Goal: Task Accomplishment & Management: Manage account settings

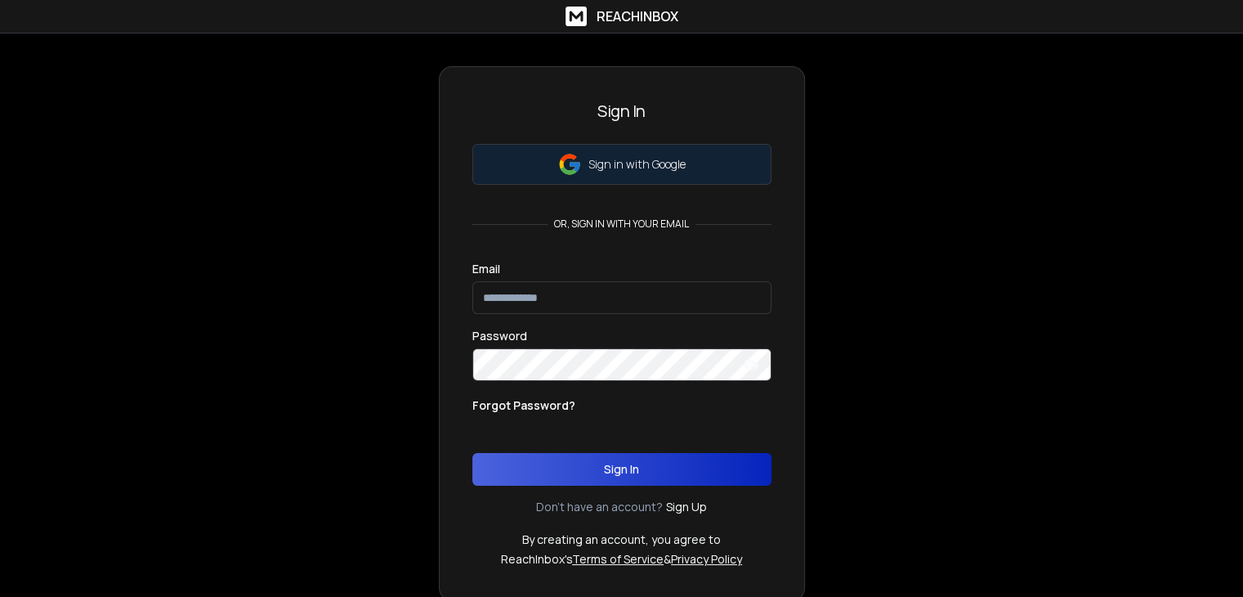
click at [610, 171] on p "Sign in with Google" at bounding box center [636, 164] width 97 height 16
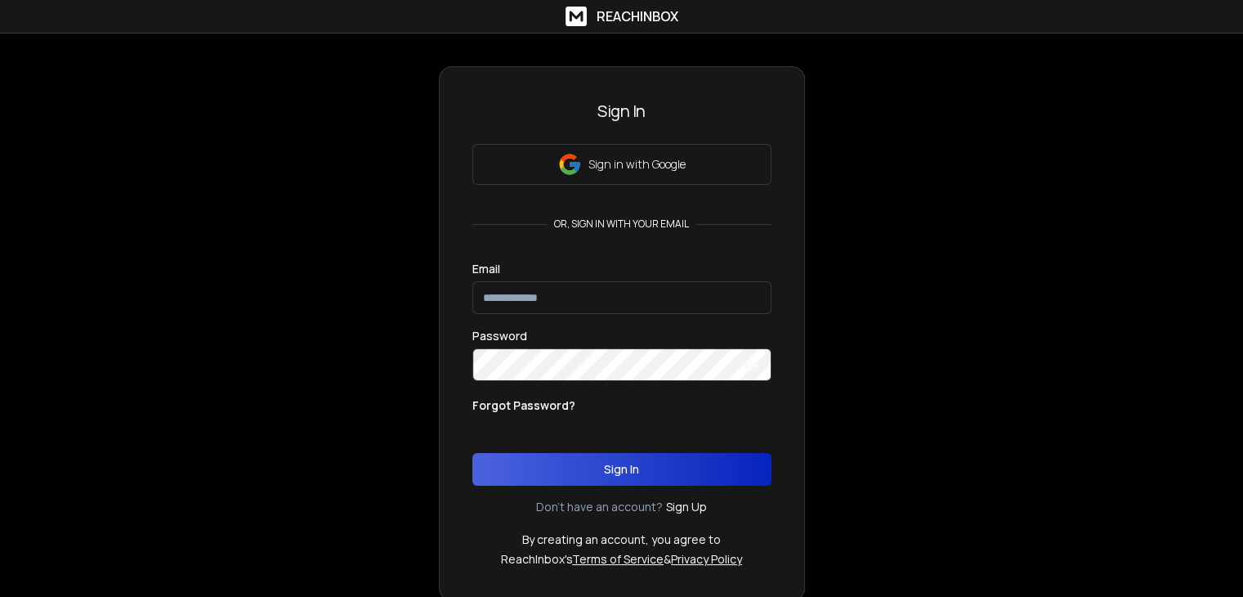
click at [604, 298] on input "email" at bounding box center [621, 297] width 299 height 33
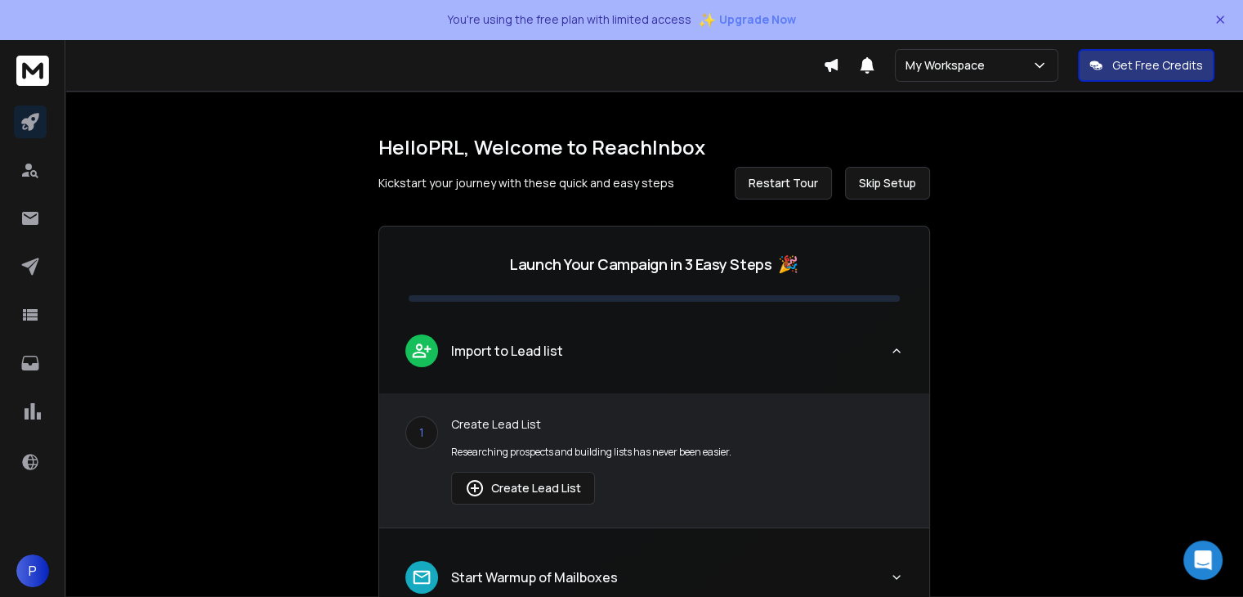
click at [1222, 20] on icon "Close notification" at bounding box center [1219, 19] width 13 height 13
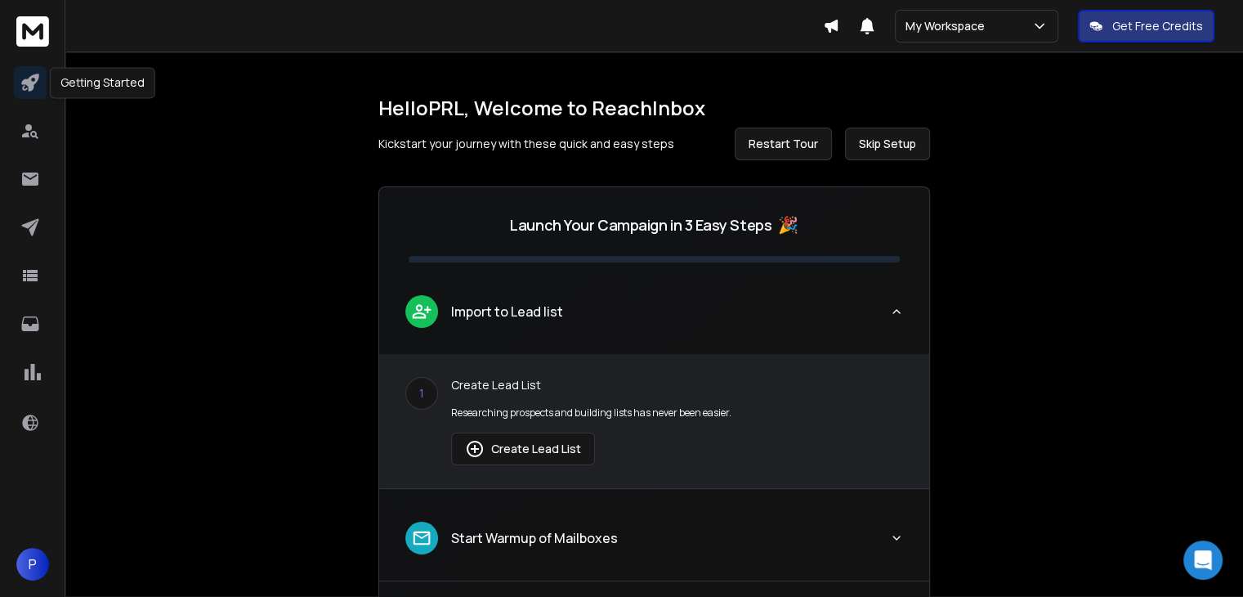
click at [27, 89] on icon at bounding box center [30, 83] width 20 height 20
click at [26, 129] on circle at bounding box center [28, 127] width 7 height 7
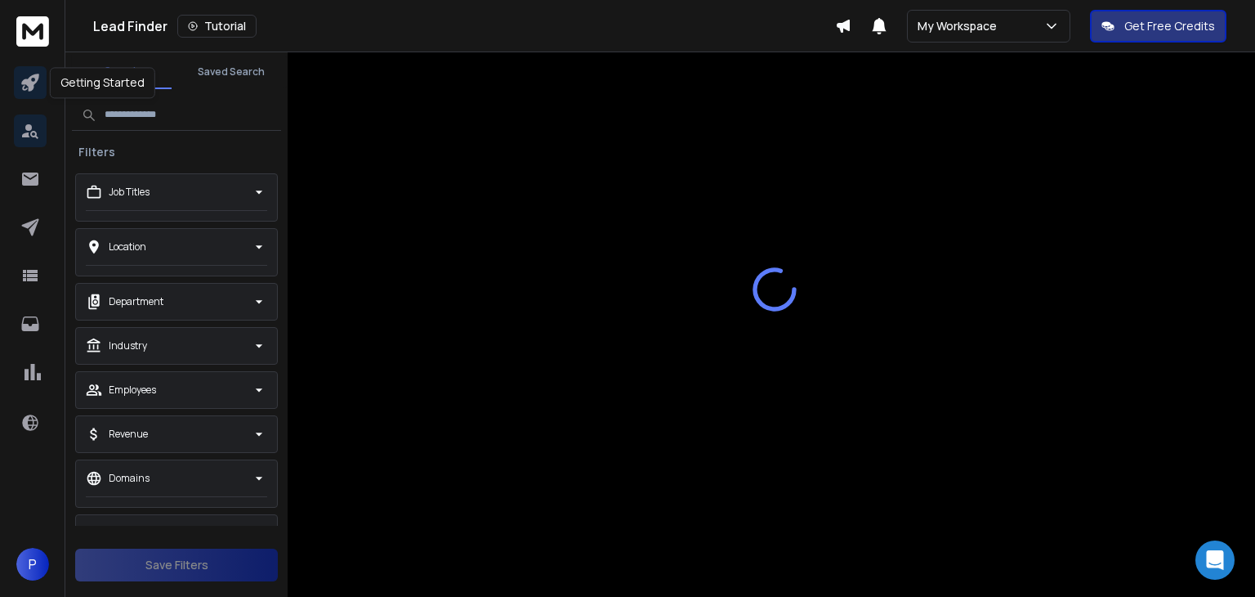
click at [26, 86] on icon at bounding box center [30, 83] width 20 height 20
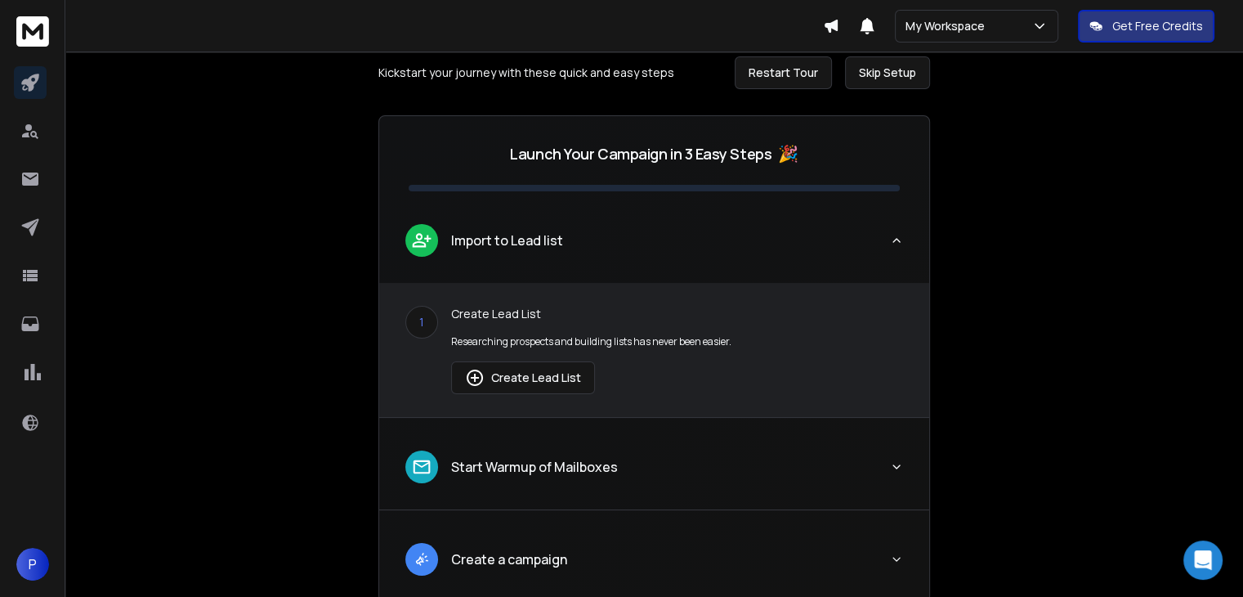
scroll to position [118, 0]
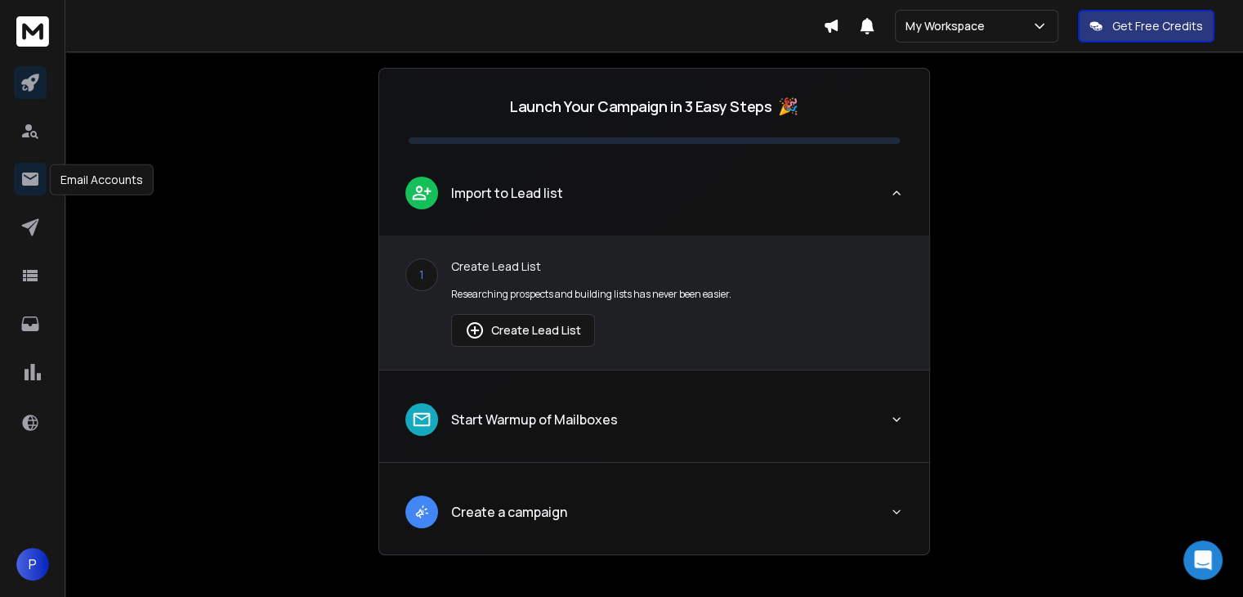
click at [20, 179] on icon at bounding box center [30, 179] width 20 height 20
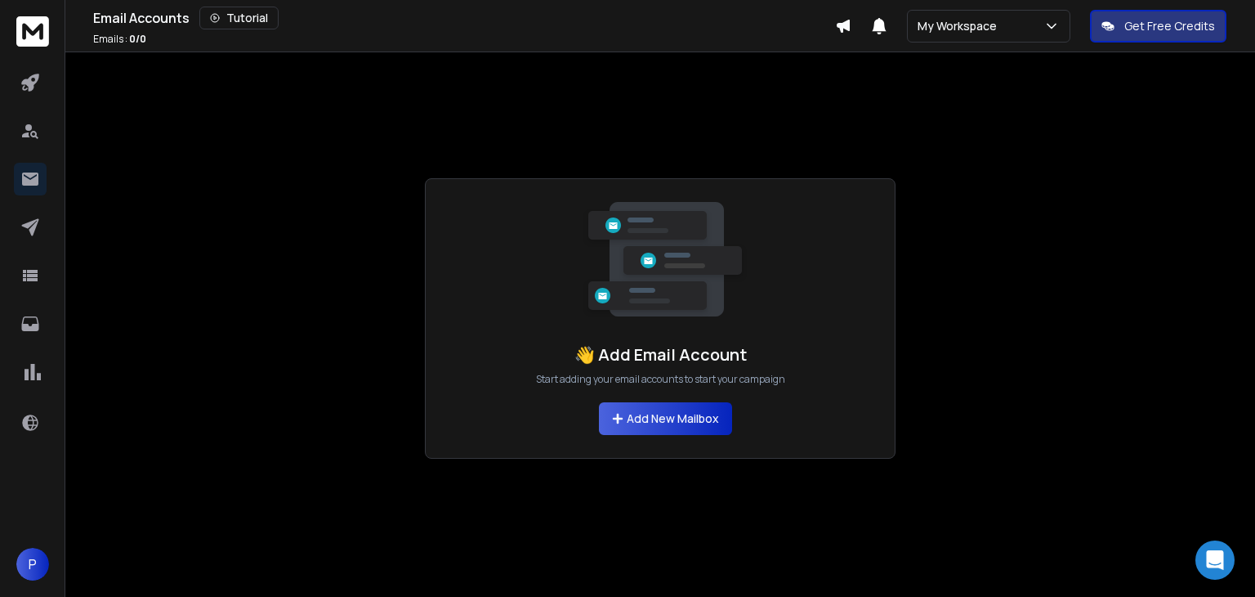
click at [182, 180] on div "👋 Add Email Account Start adding your email accounts to start your campaign Add…" at bounding box center [660, 318] width 1137 height 280
click at [38, 127] on icon at bounding box center [30, 131] width 20 height 20
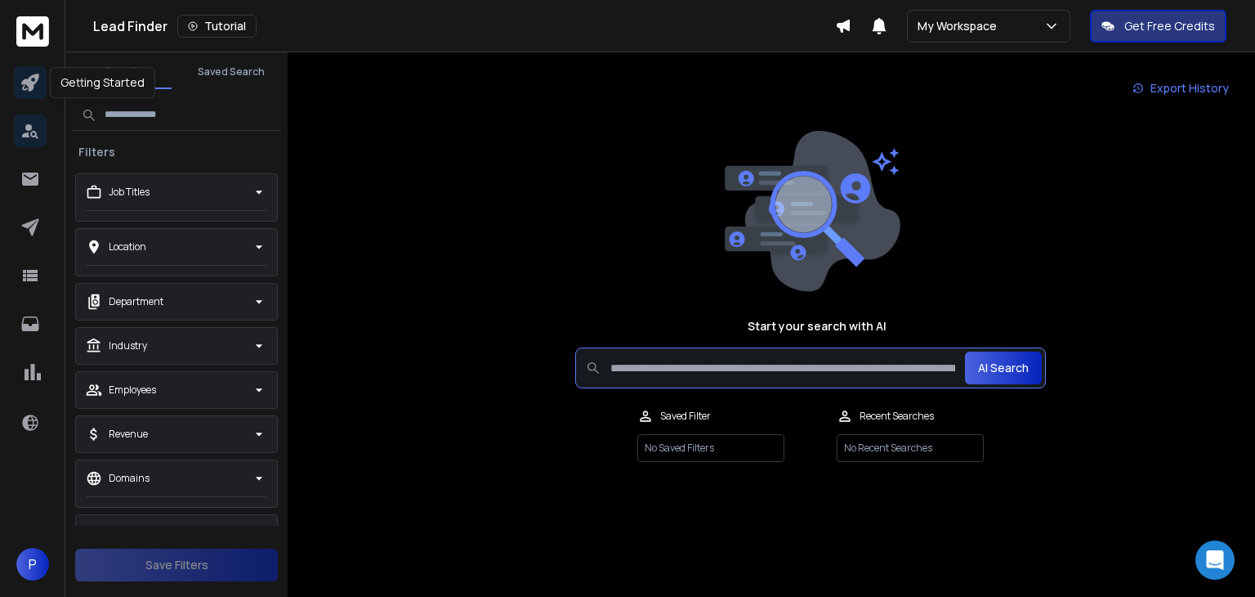
click at [41, 83] on link at bounding box center [30, 82] width 33 height 33
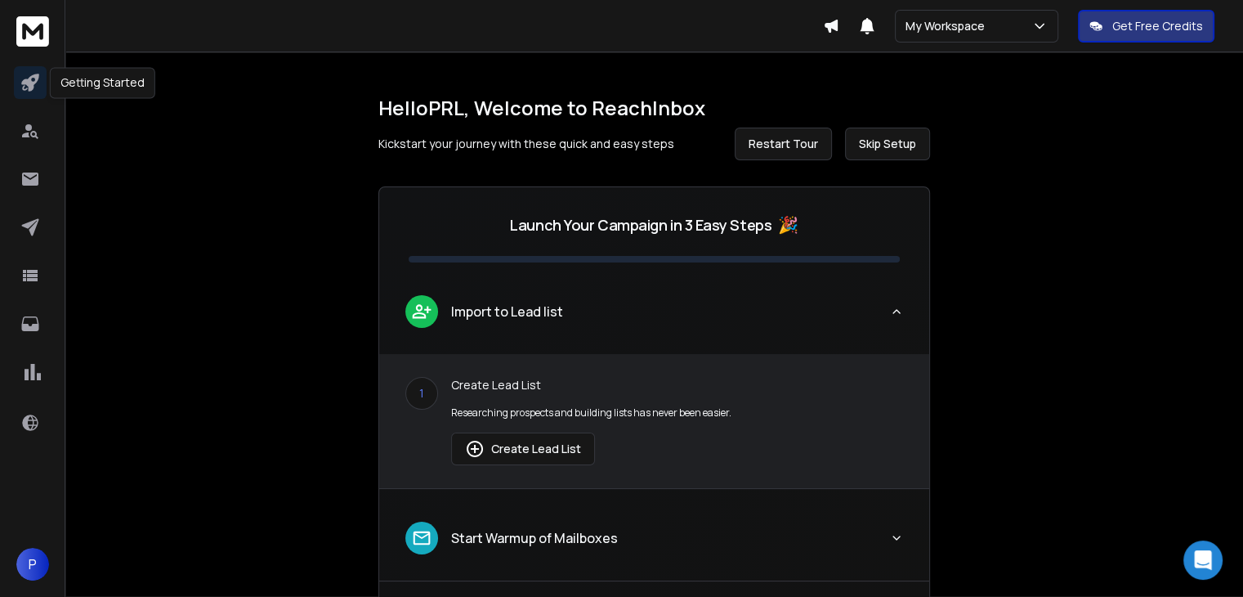
click at [337, 201] on div "Hello PRL , Welcome to ReachInbox Kickstart your journey with these quick and e…" at bounding box center [654, 384] width 1125 height 631
click at [31, 563] on span "P" at bounding box center [32, 563] width 33 height 33
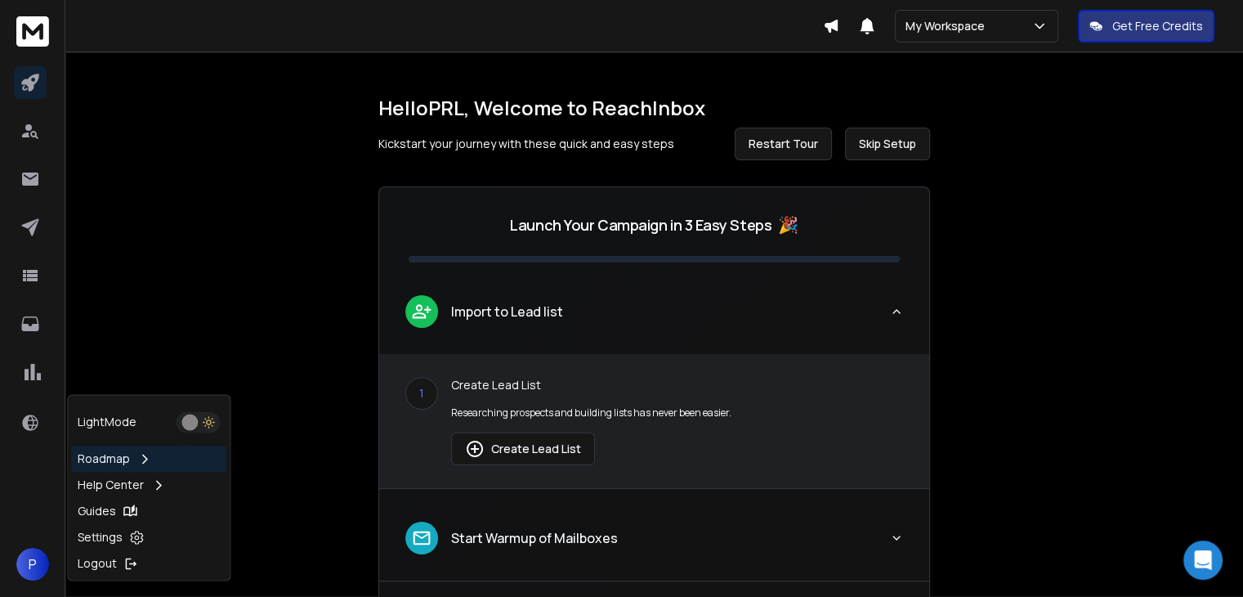
click at [33, 569] on span "P" at bounding box center [32, 563] width 33 height 33
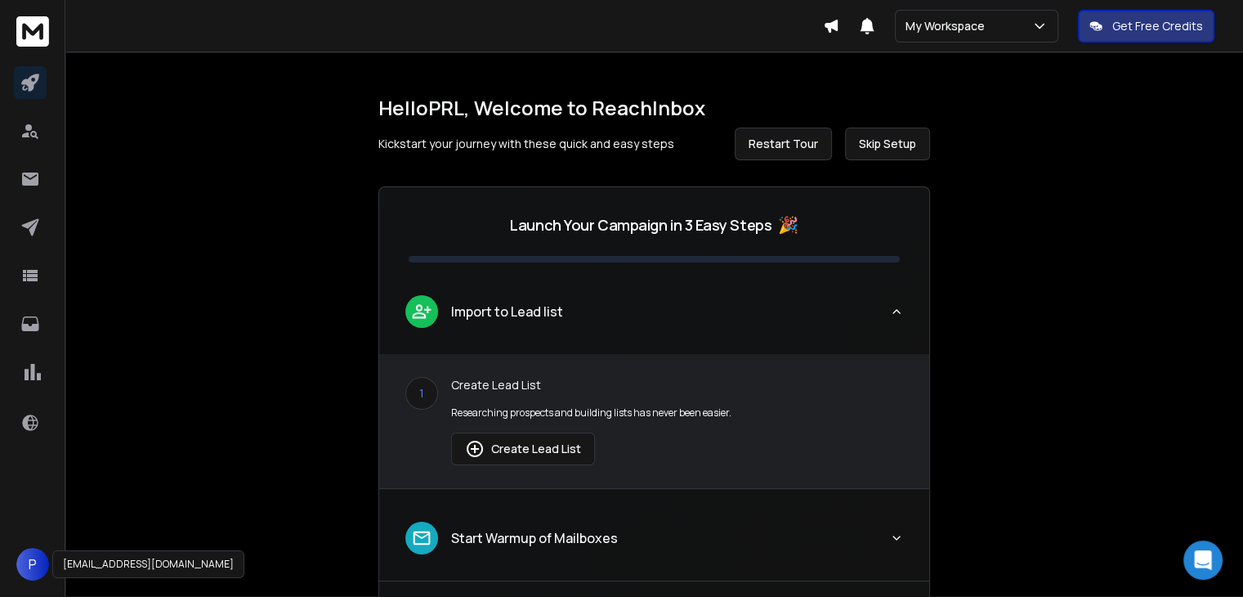
click at [33, 569] on span "P" at bounding box center [32, 563] width 33 height 33
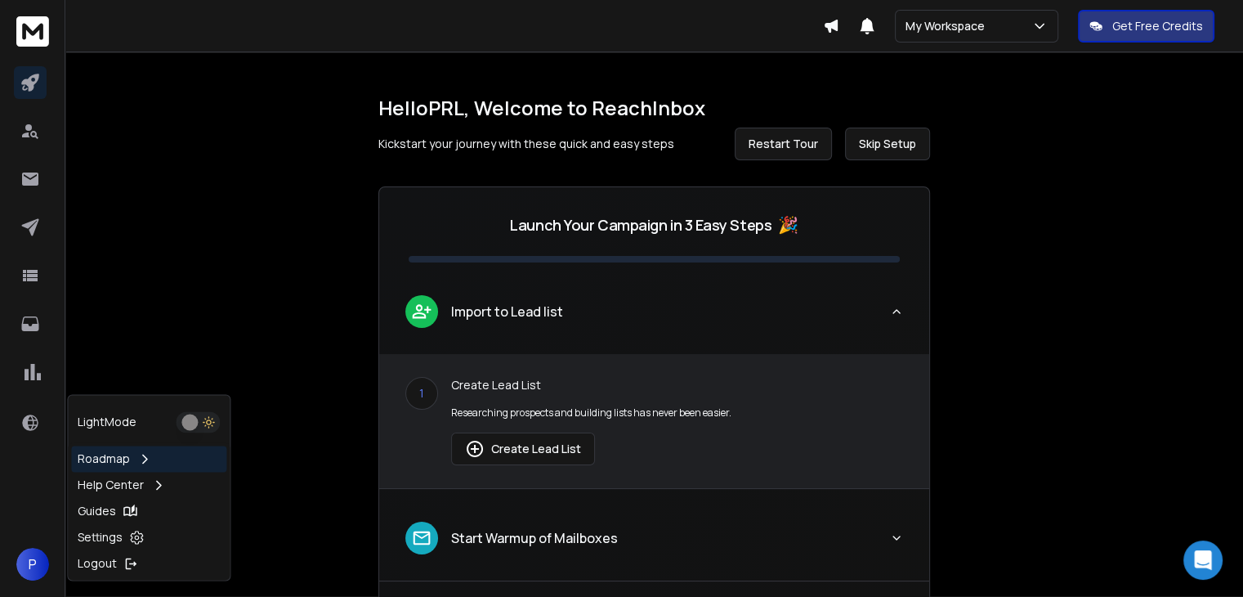
click at [33, 569] on span "P" at bounding box center [32, 563] width 33 height 33
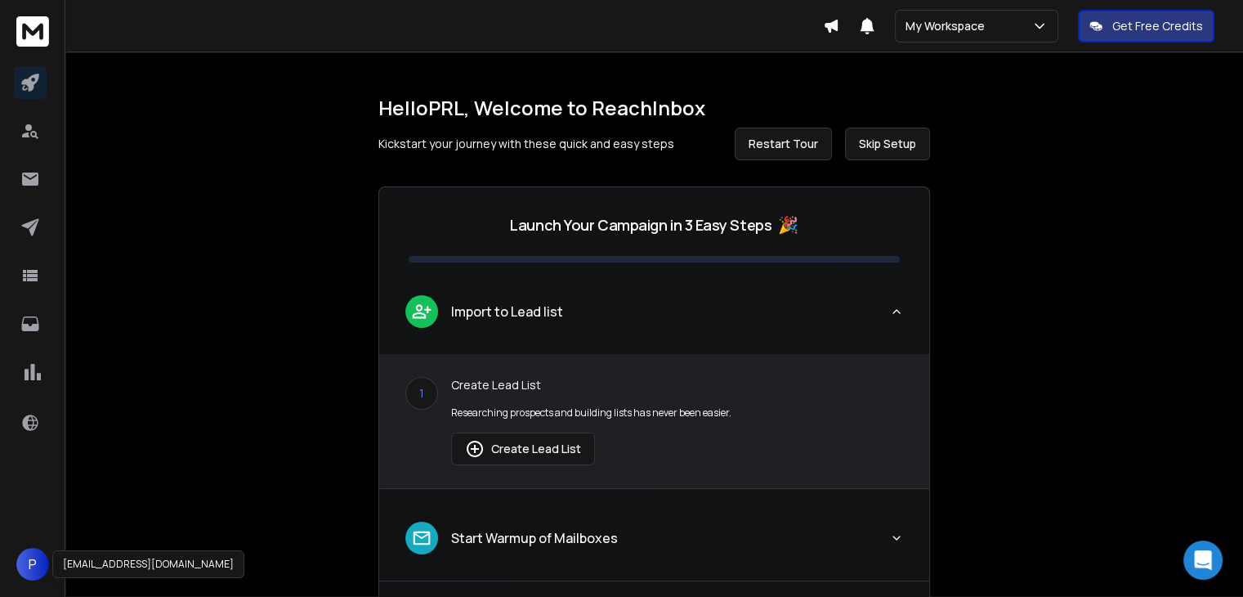
click at [33, 569] on span "P" at bounding box center [32, 563] width 33 height 33
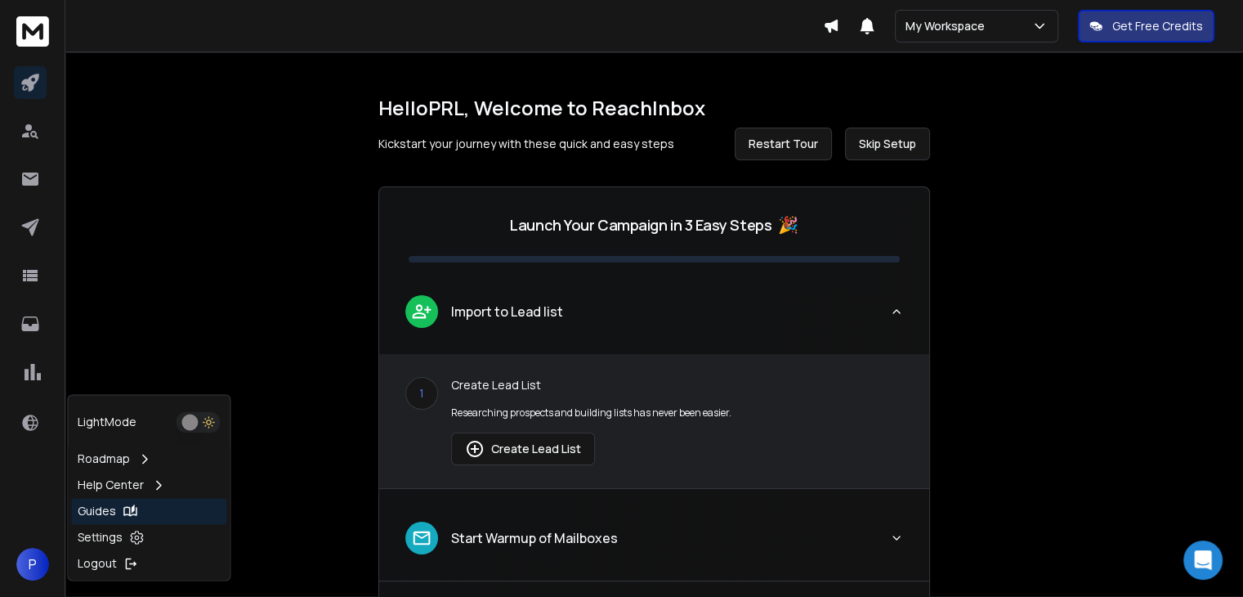
click at [38, 491] on div "P" at bounding box center [32, 298] width 65 height 597
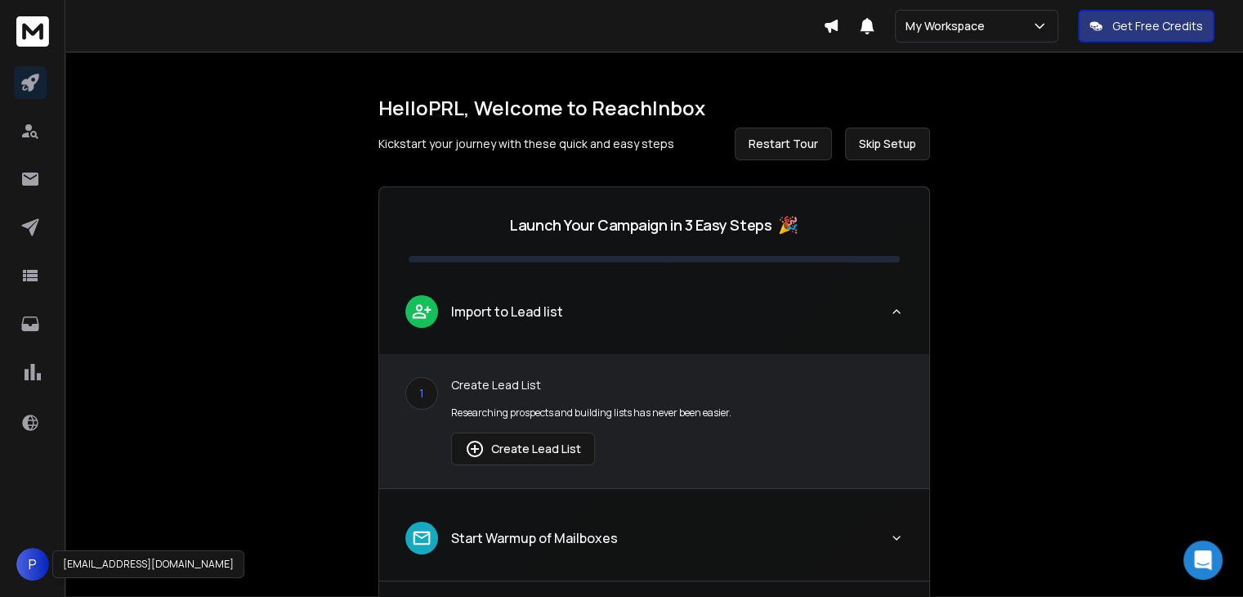
click at [39, 555] on span "P" at bounding box center [32, 563] width 33 height 33
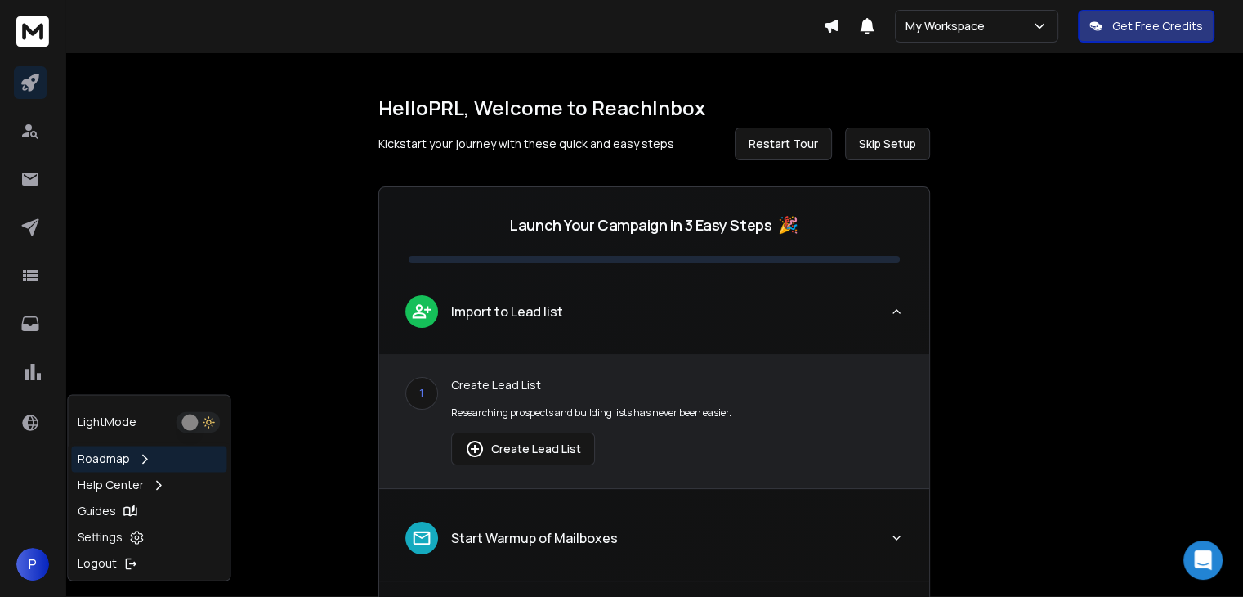
click at [38, 560] on span "P" at bounding box center [32, 563] width 33 height 33
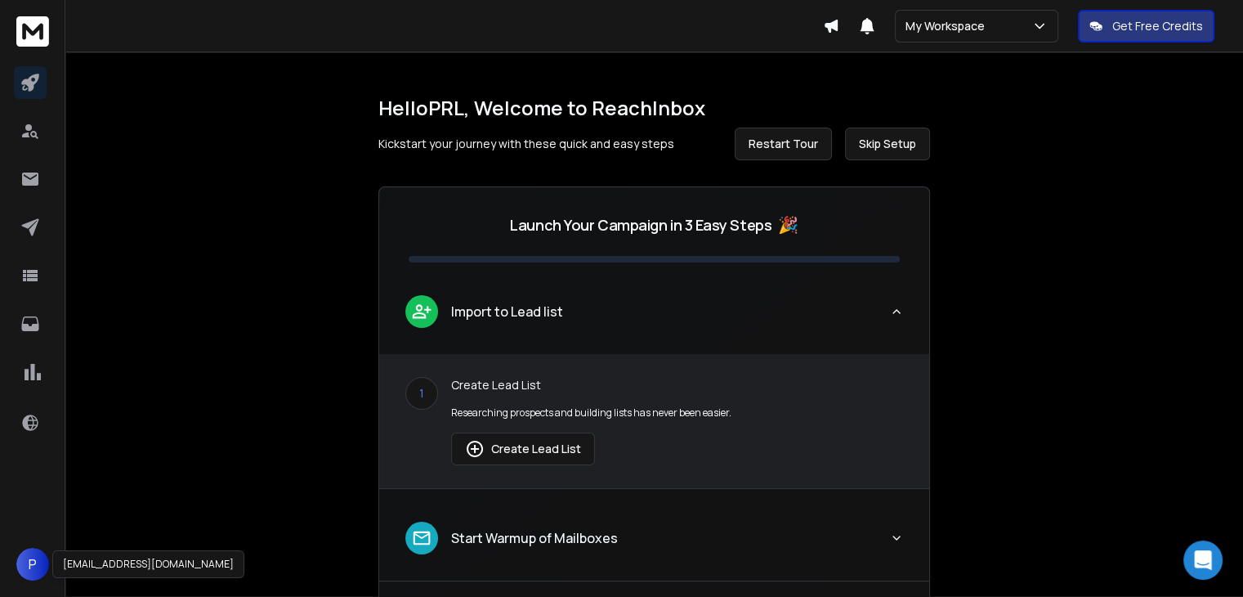
click at [38, 563] on span "P" at bounding box center [32, 563] width 33 height 33
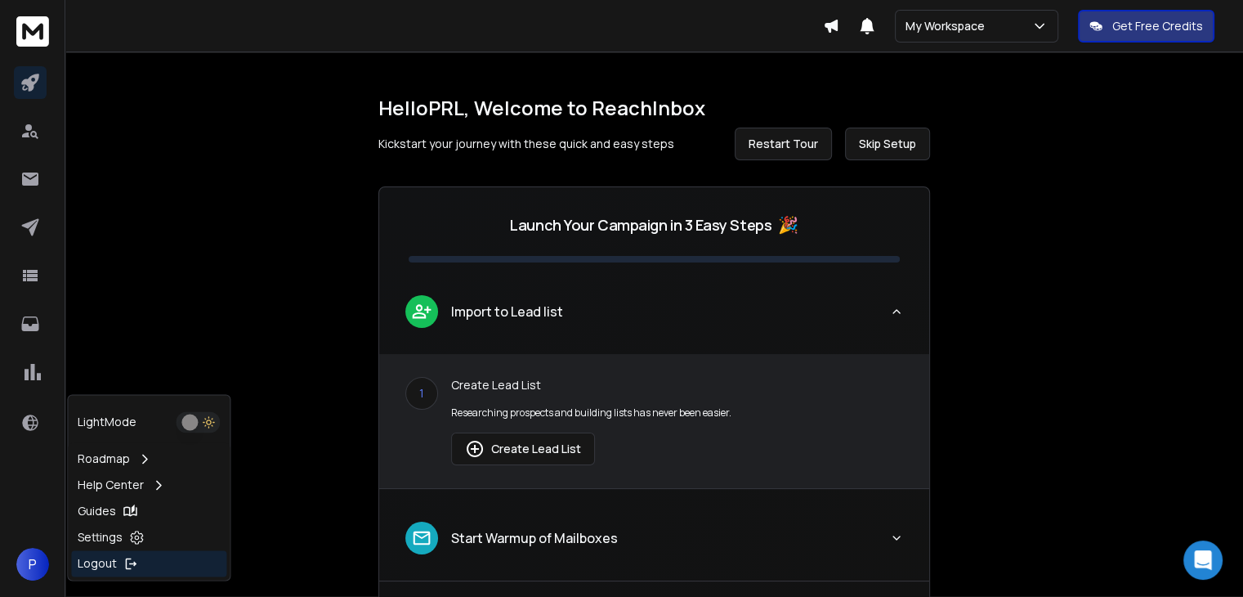
type button "on"
click at [345, 258] on div "Hello PRL , Welcome to ReachInbox Kickstart your journey with these quick and e…" at bounding box center [654, 384] width 1125 height 631
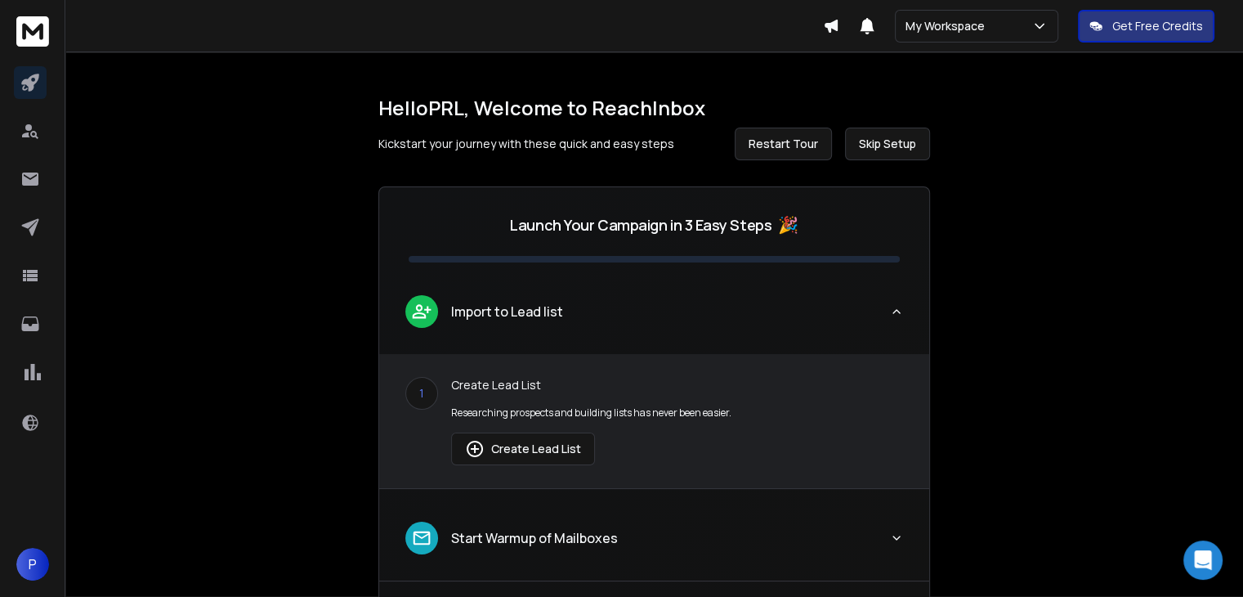
click at [328, 250] on div "Hello PRL , Welcome to ReachInbox Kickstart your journey with these quick and e…" at bounding box center [654, 384] width 1125 height 631
click at [39, 568] on span "P" at bounding box center [32, 563] width 33 height 33
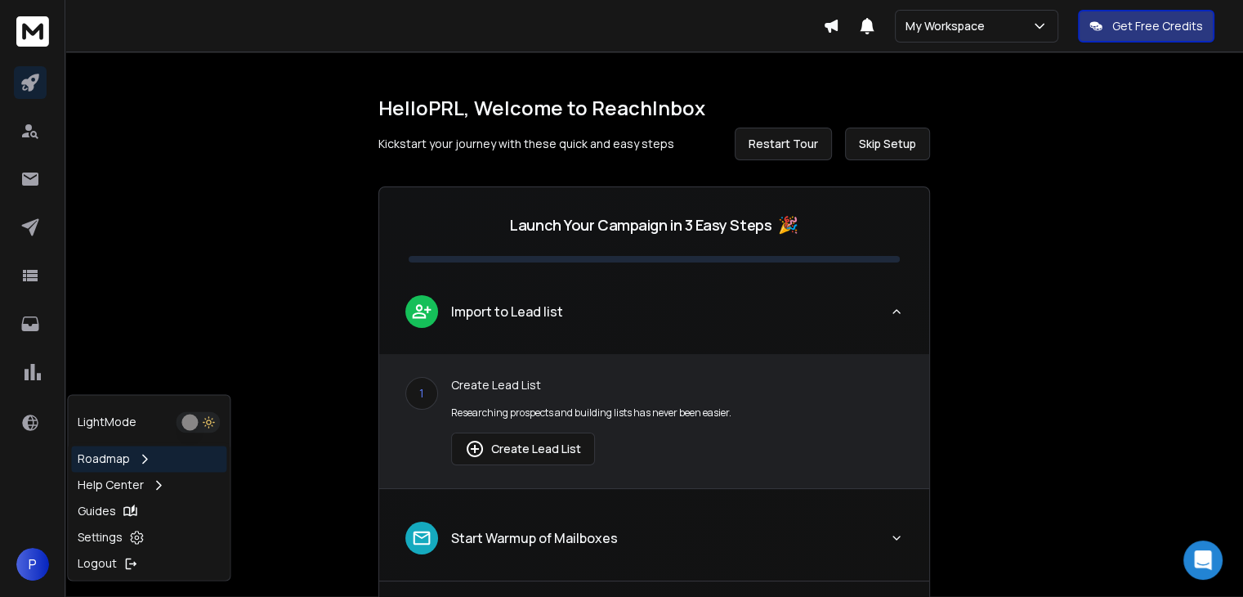
click at [194, 421] on button "button" at bounding box center [198, 421] width 44 height 21
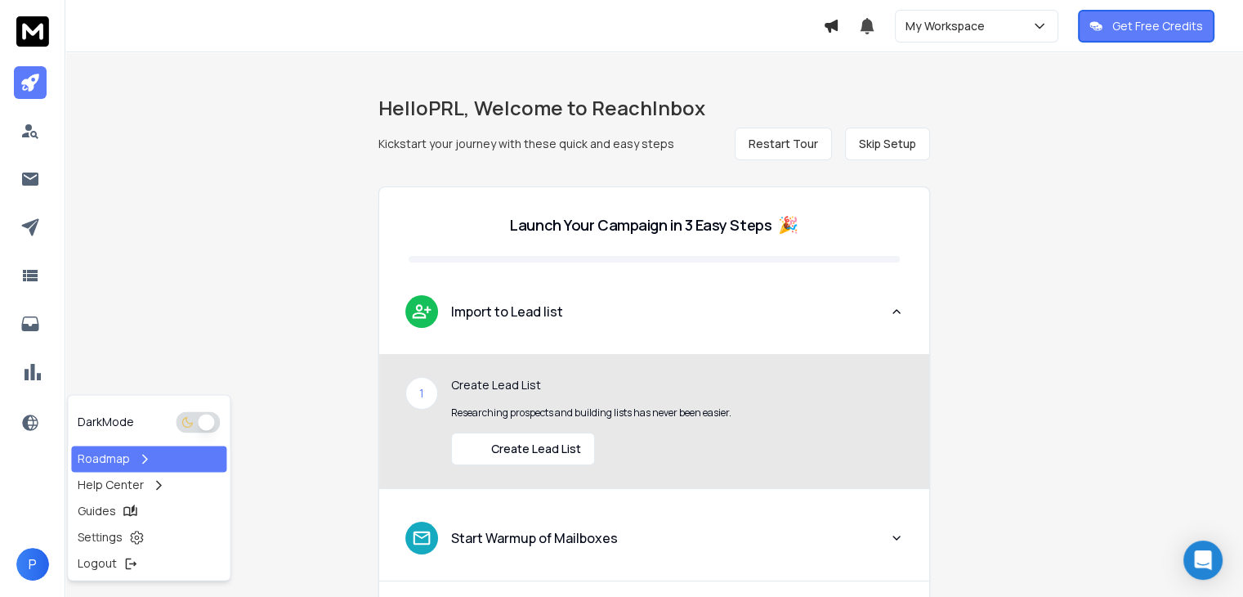
click at [203, 423] on button "button" at bounding box center [198, 421] width 44 height 21
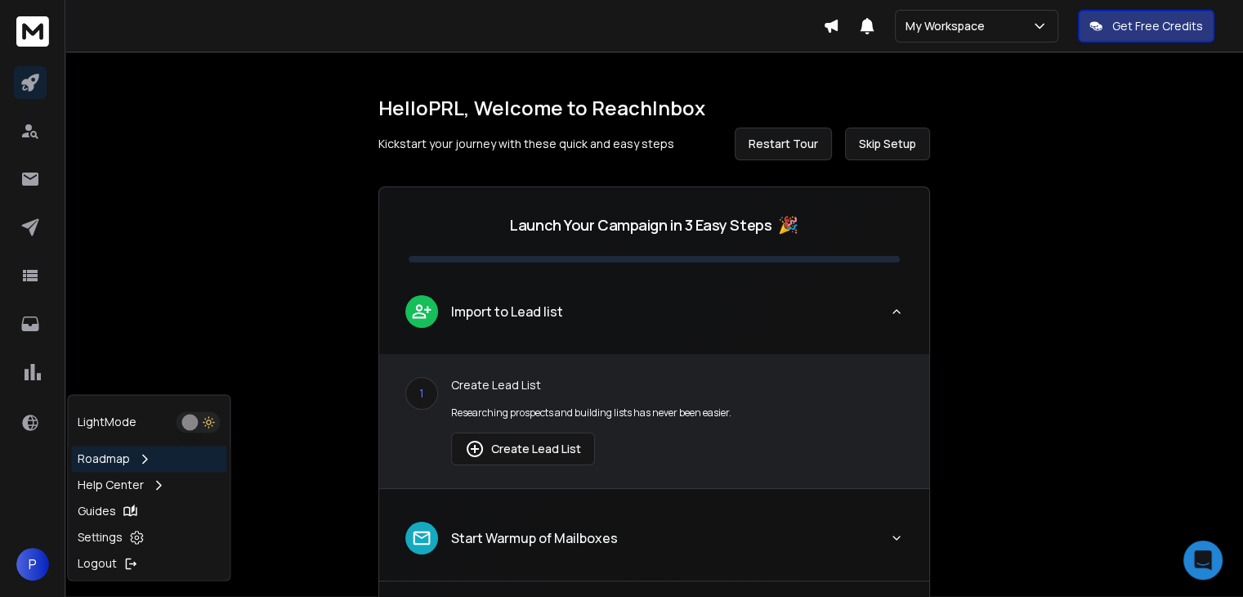
click at [192, 422] on button "button" at bounding box center [198, 421] width 44 height 21
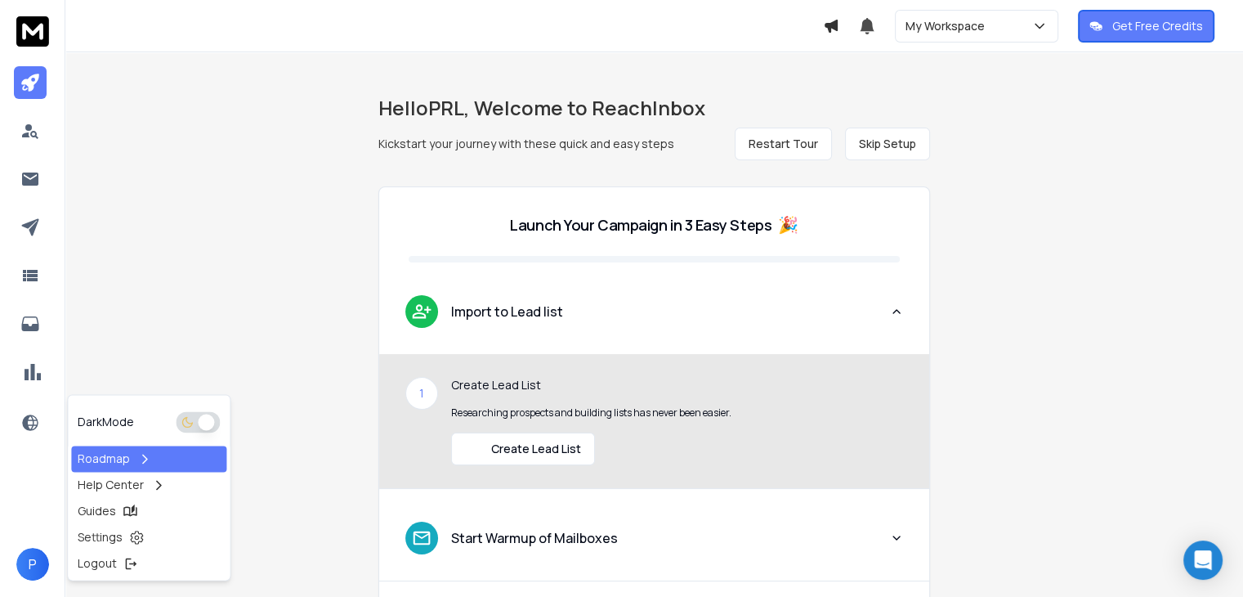
click at [193, 422] on icon at bounding box center [187, 421] width 13 height 13
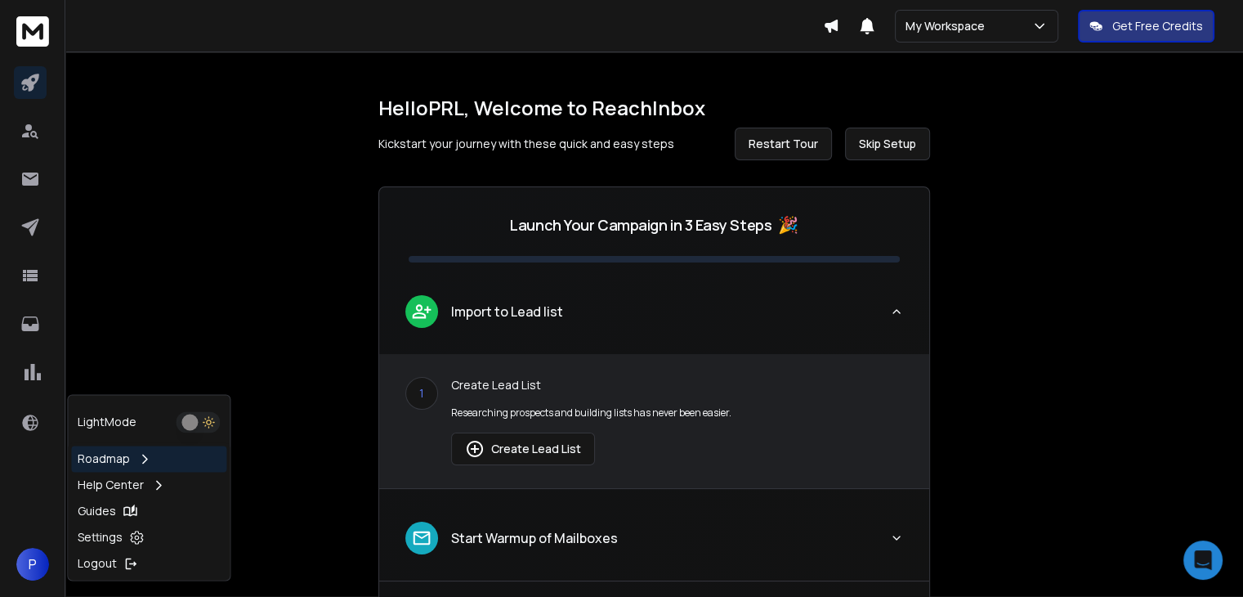
click at [193, 422] on button "button" at bounding box center [198, 421] width 44 height 21
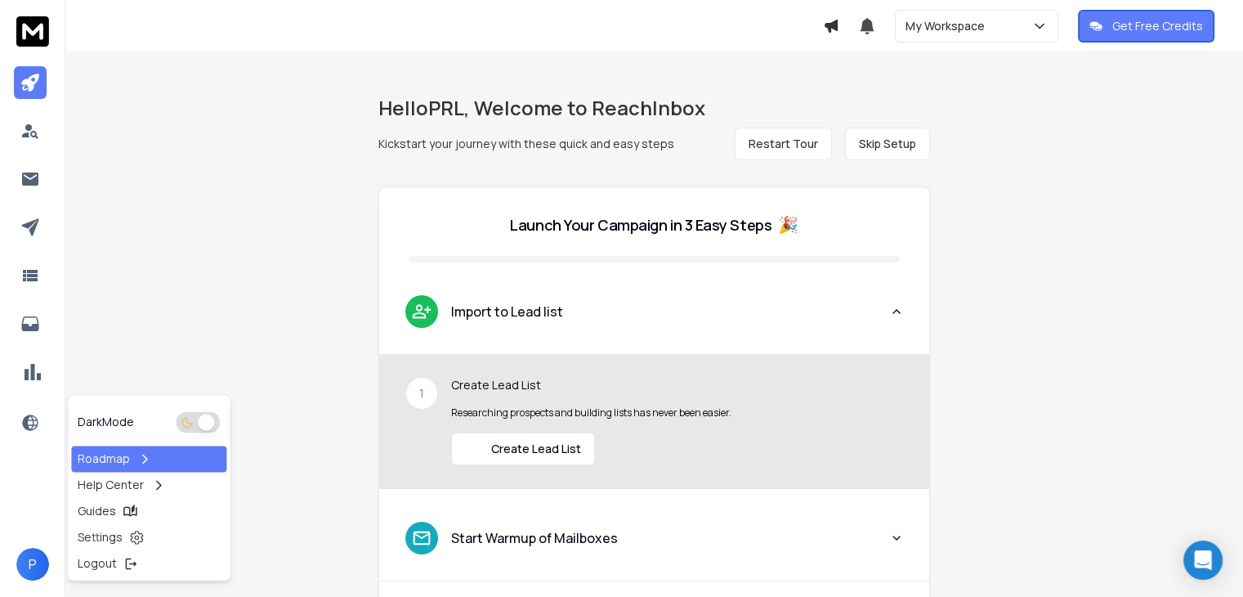
click at [203, 426] on button "button" at bounding box center [198, 421] width 44 height 21
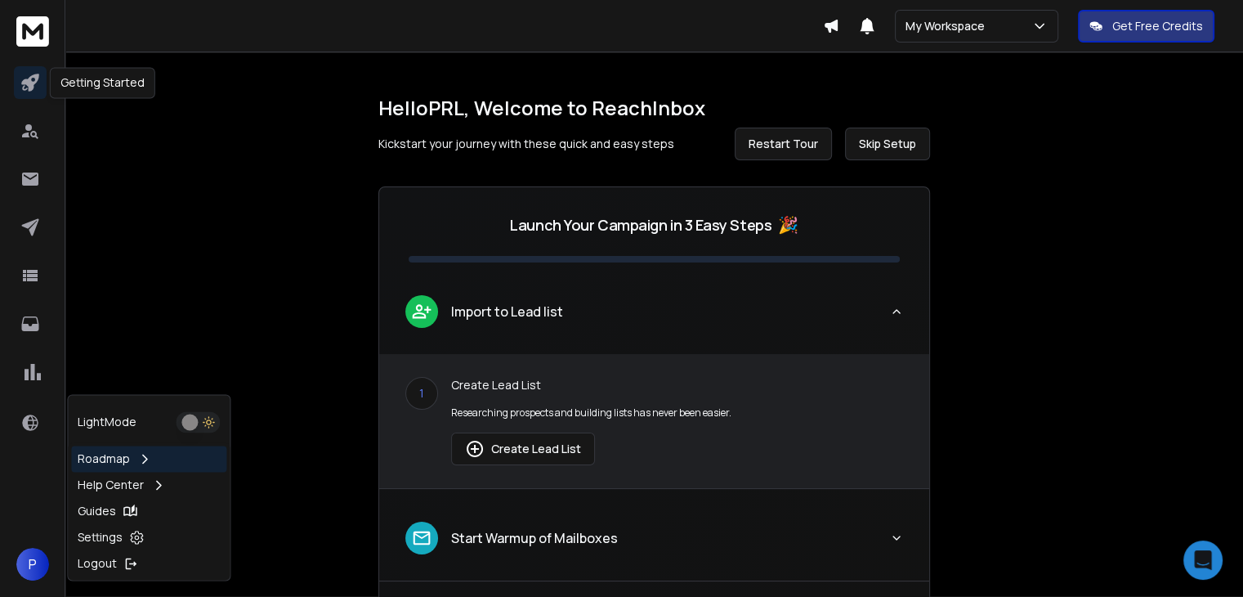
click at [29, 90] on icon at bounding box center [30, 83] width 18 height 18
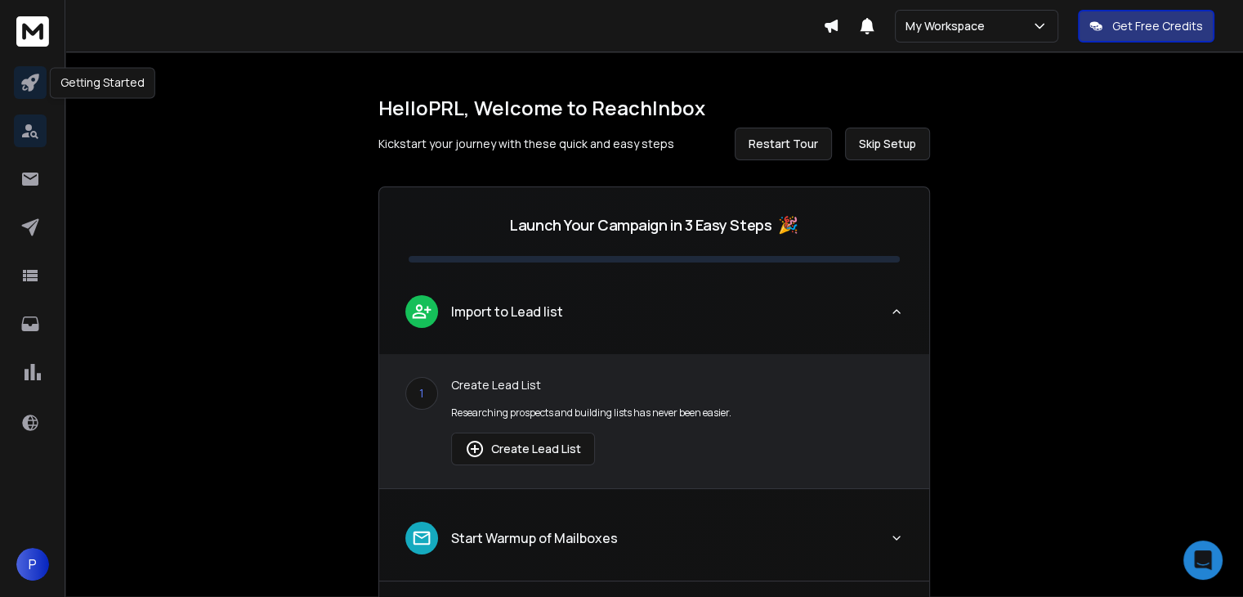
click at [34, 118] on link at bounding box center [30, 130] width 33 height 33
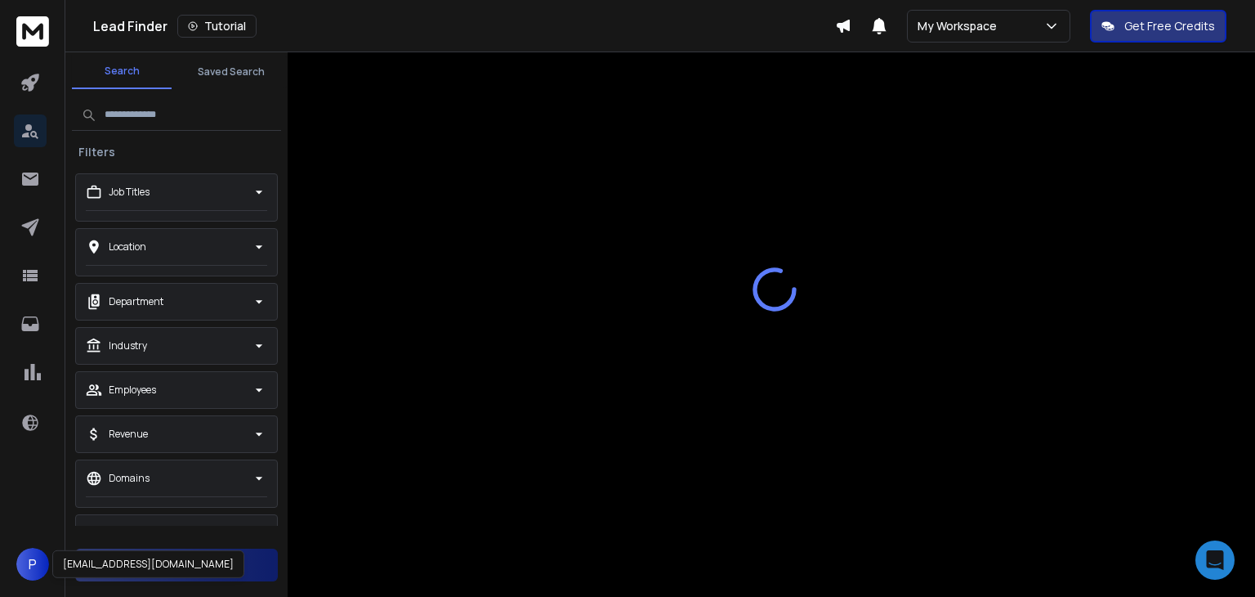
click at [32, 566] on span "P" at bounding box center [32, 563] width 33 height 33
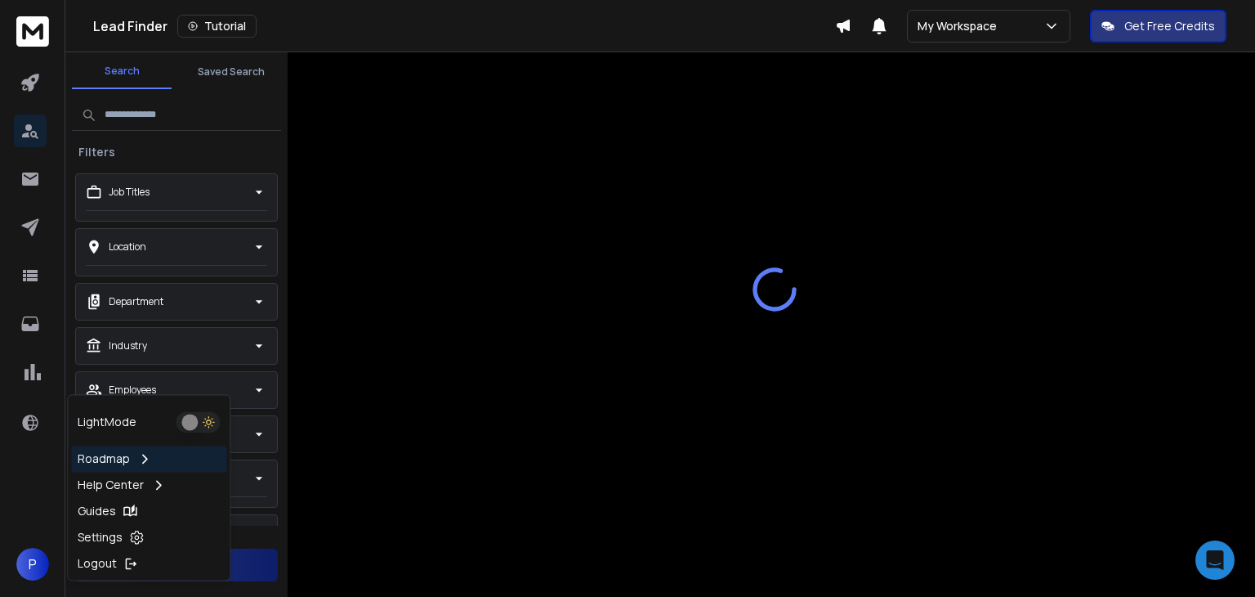
click at [196, 422] on button "button" at bounding box center [198, 421] width 44 height 21
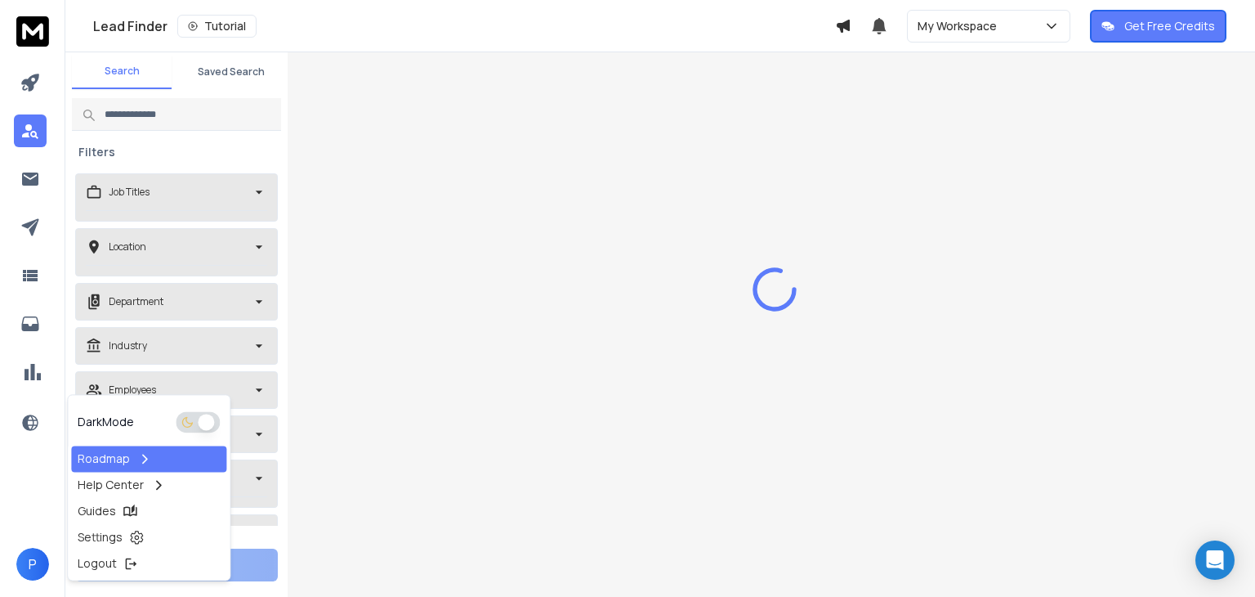
click at [199, 425] on button "button" at bounding box center [198, 421] width 44 height 21
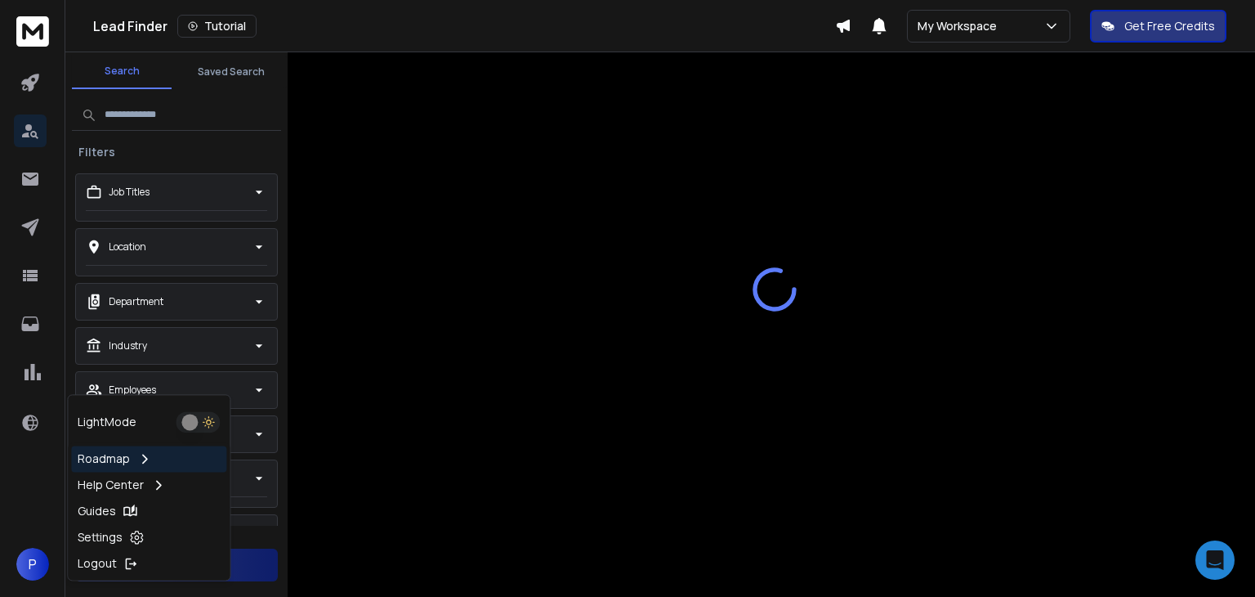
click at [199, 425] on button "button" at bounding box center [198, 421] width 44 height 21
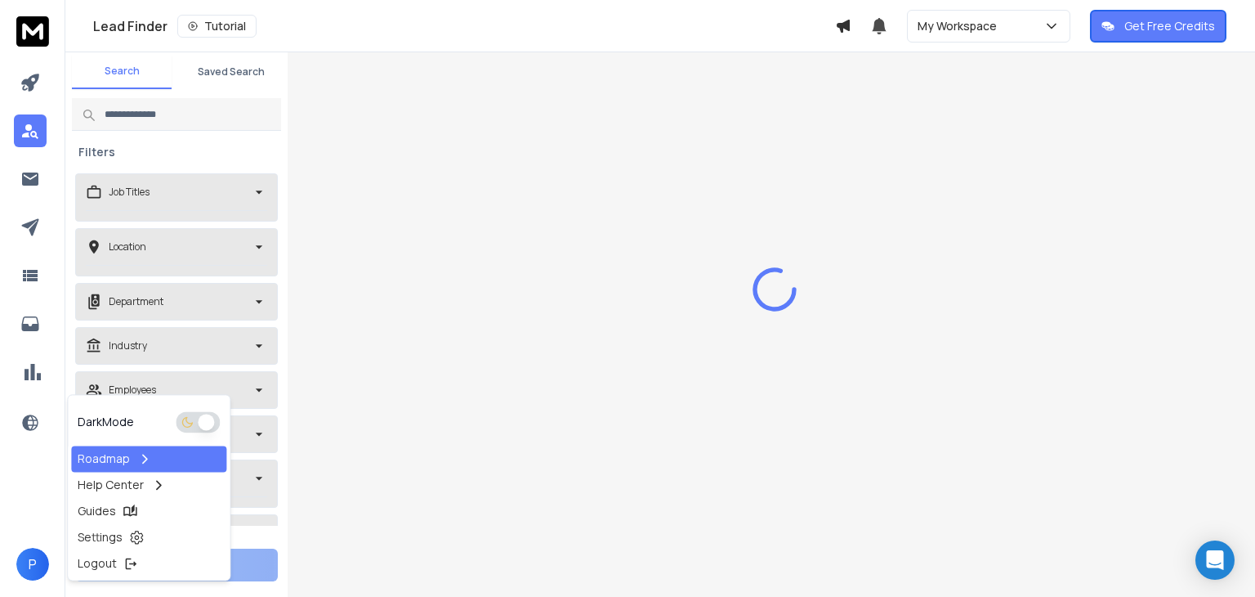
click at [199, 425] on button "button" at bounding box center [198, 421] width 44 height 21
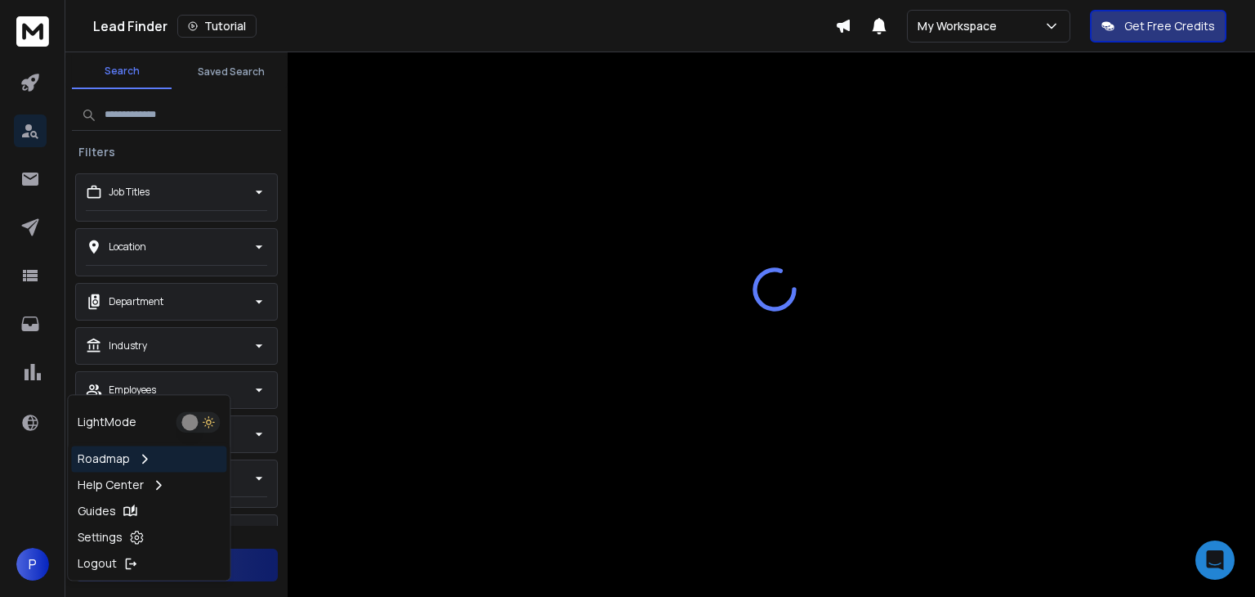
click at [199, 425] on button "button" at bounding box center [198, 421] width 44 height 21
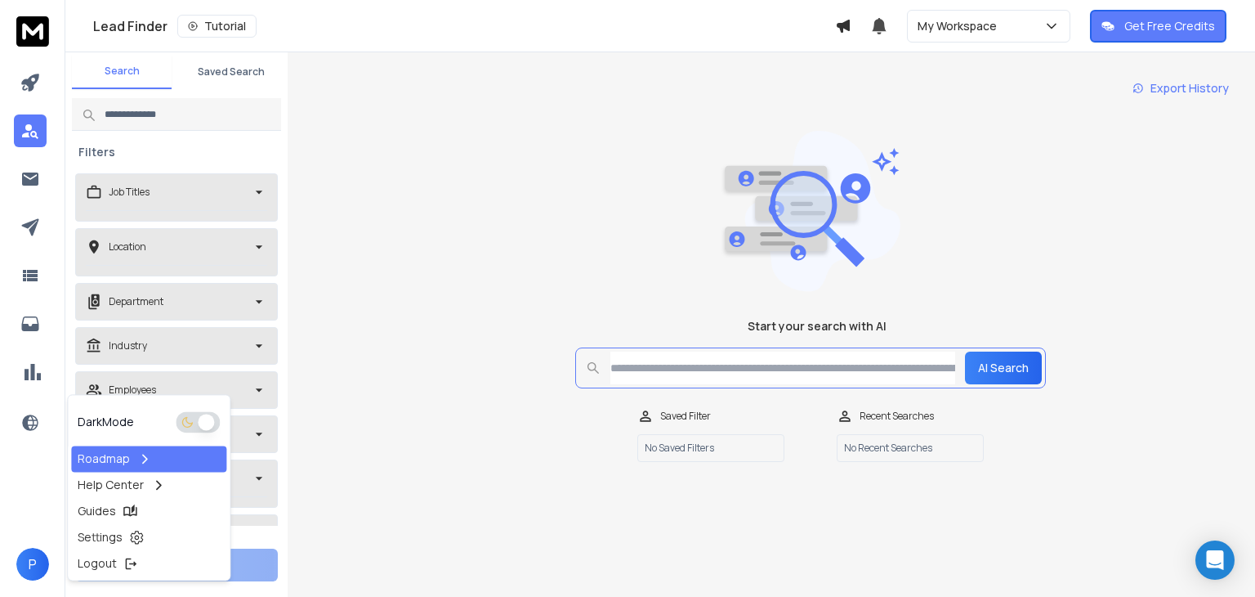
click at [199, 425] on button "button" at bounding box center [198, 421] width 44 height 21
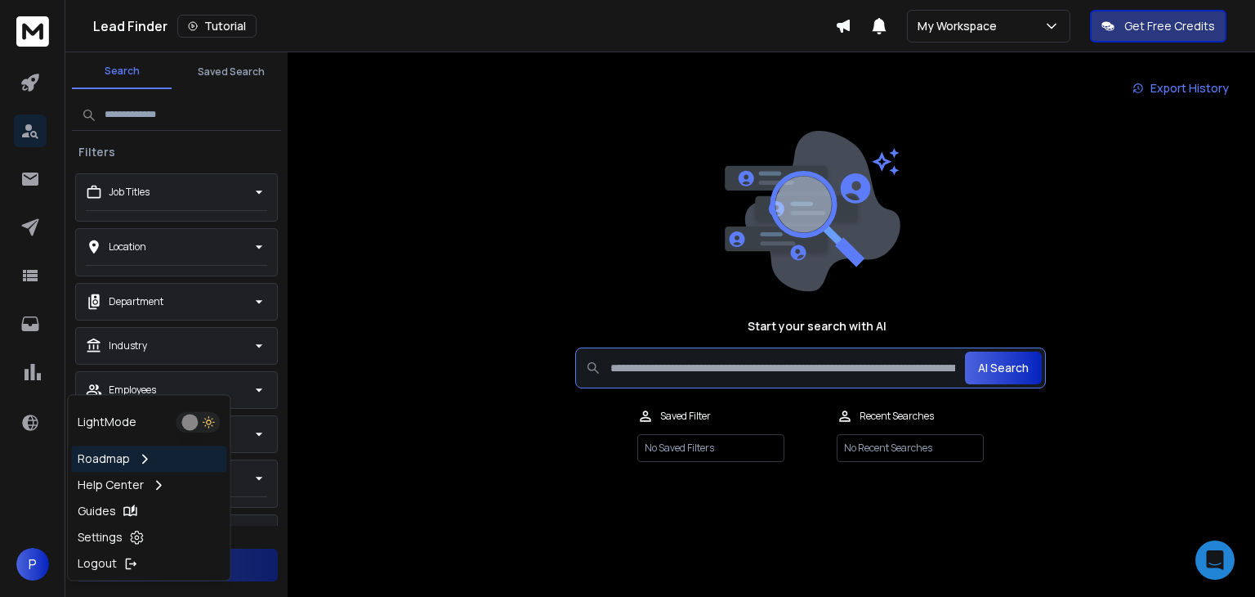
click at [199, 425] on button "button" at bounding box center [198, 421] width 44 height 21
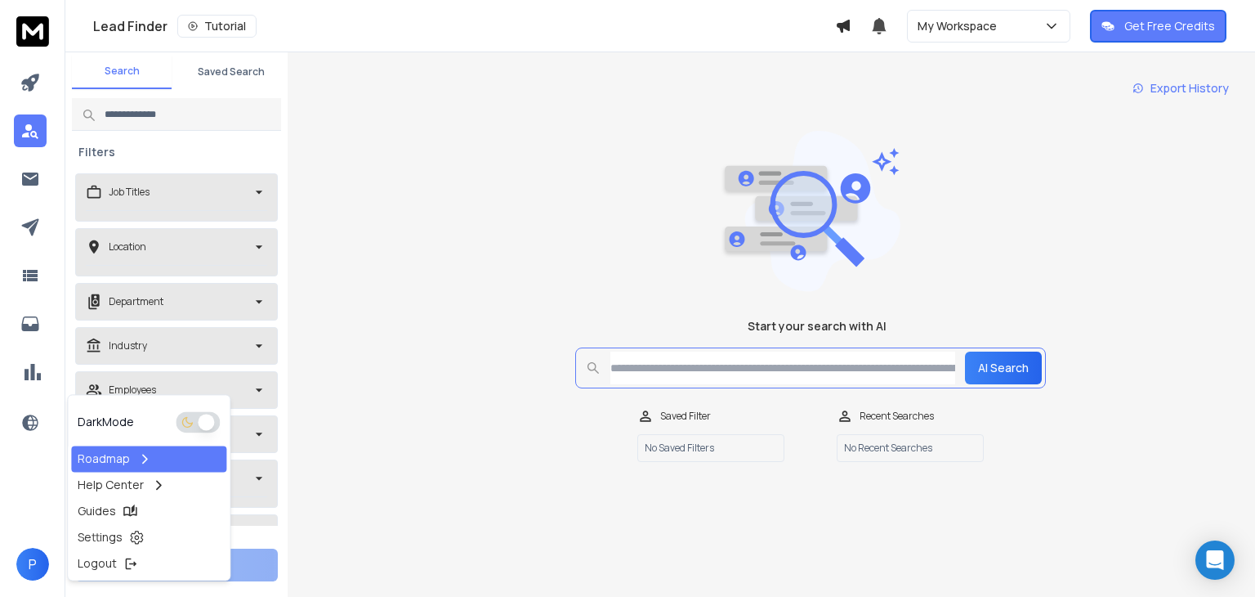
click at [199, 425] on button "button" at bounding box center [198, 421] width 44 height 21
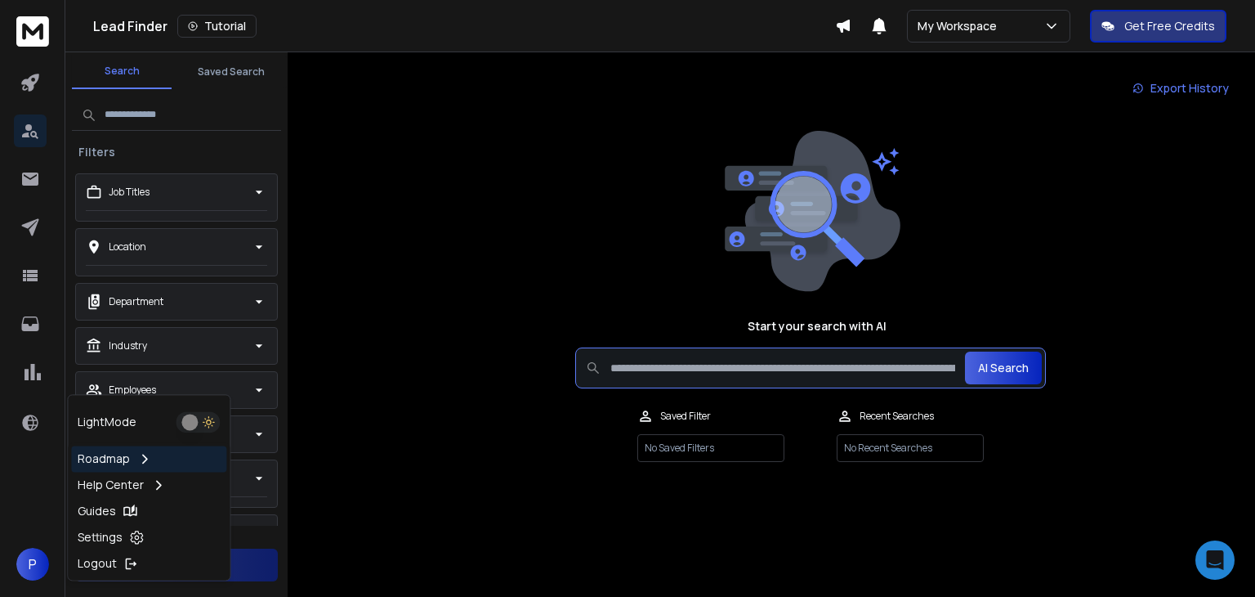
click at [199, 425] on button "button" at bounding box center [198, 421] width 44 height 21
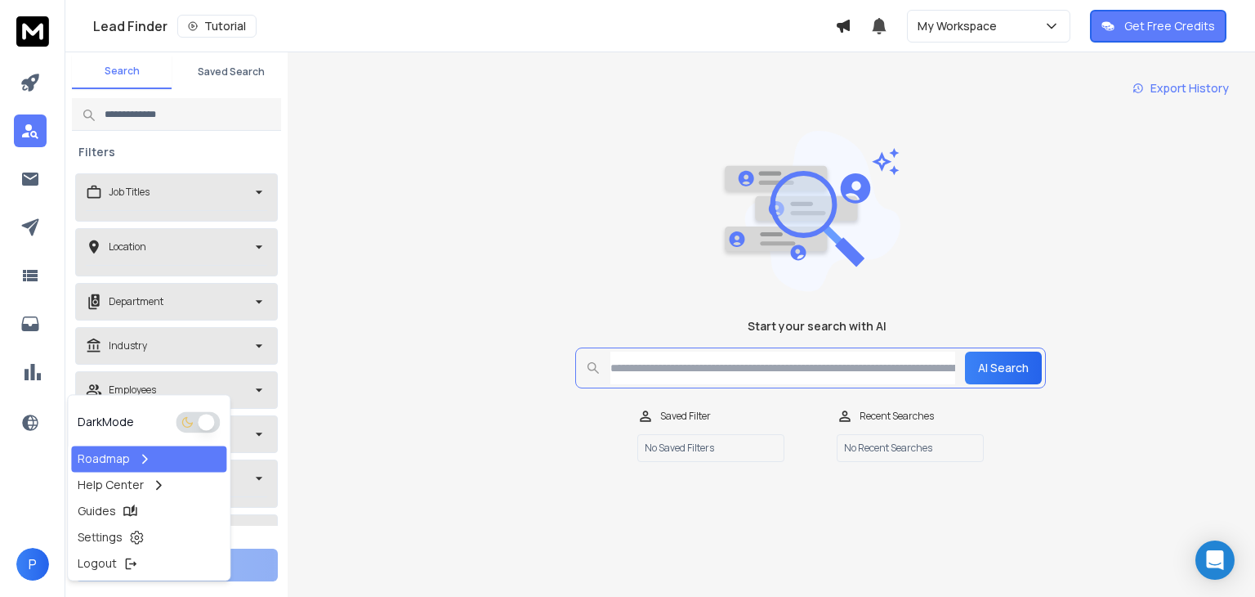
click at [199, 425] on button "button" at bounding box center [198, 421] width 44 height 21
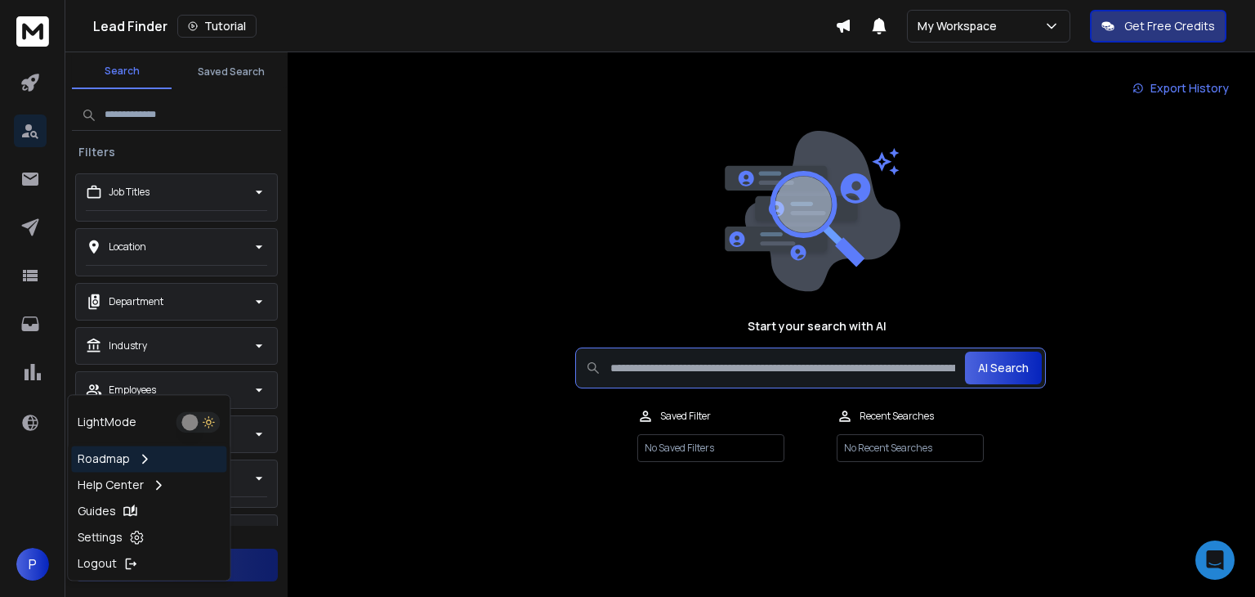
click at [199, 425] on button "button" at bounding box center [198, 421] width 44 height 21
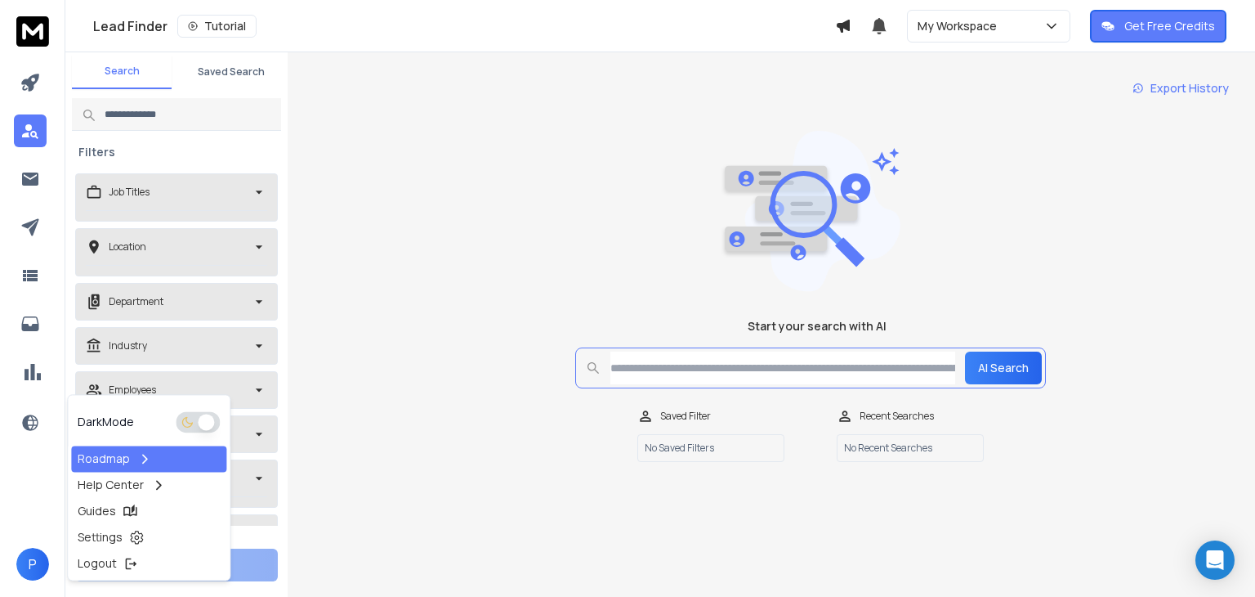
click at [199, 425] on button "button" at bounding box center [198, 421] width 44 height 21
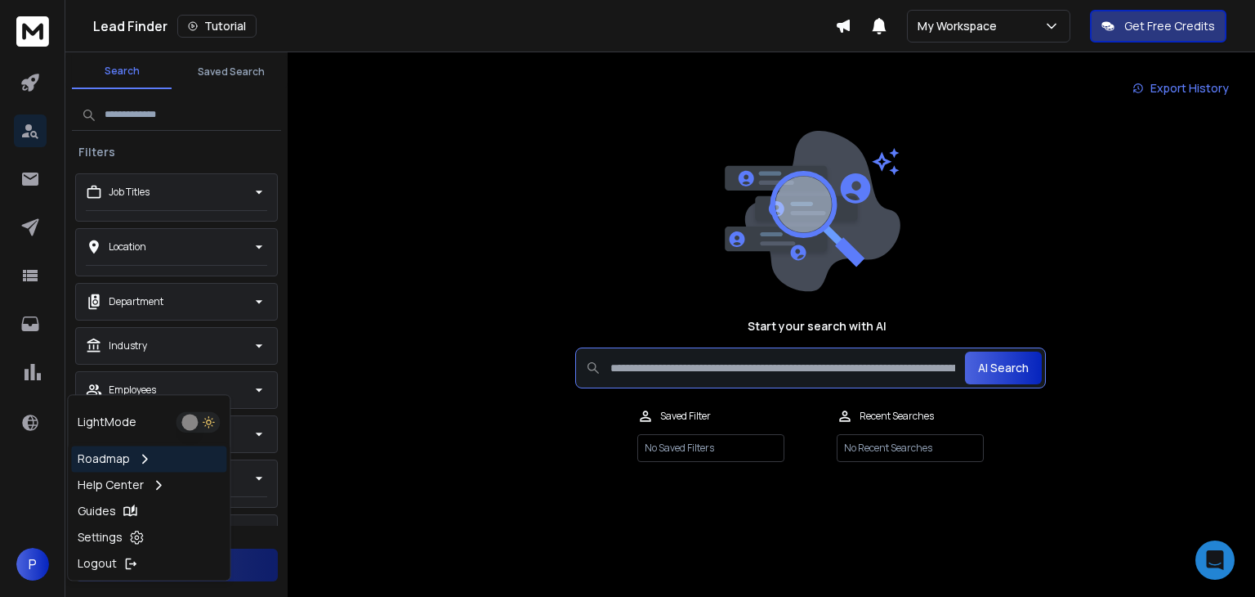
click at [38, 467] on div "P" at bounding box center [32, 298] width 65 height 597
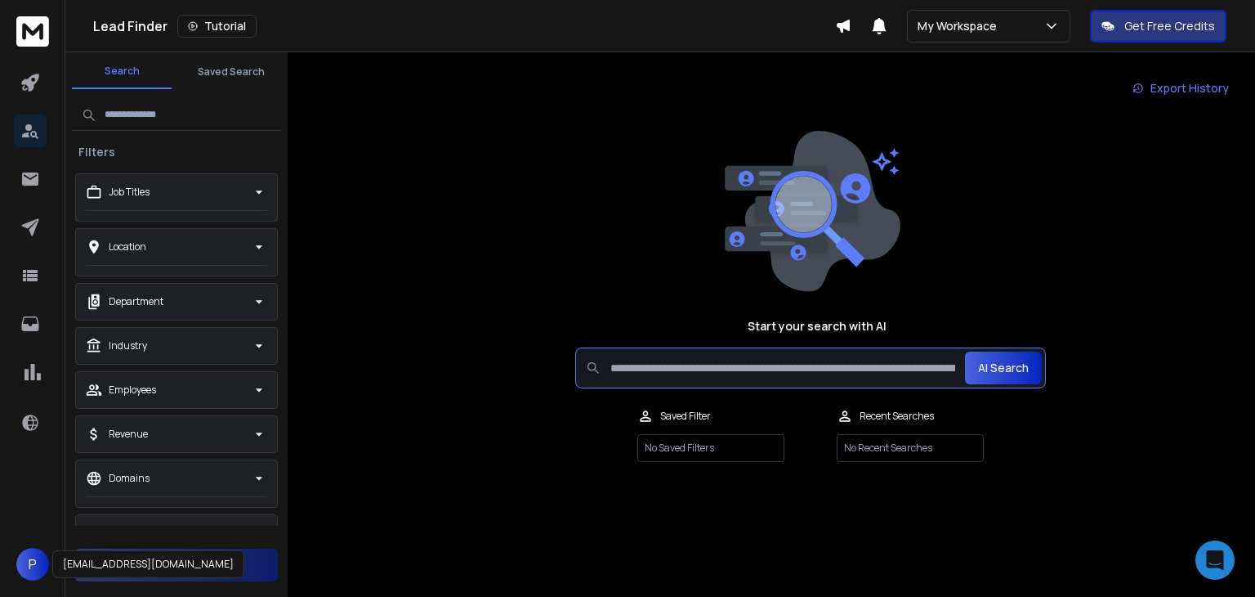
click at [42, 559] on span "P" at bounding box center [32, 563] width 33 height 33
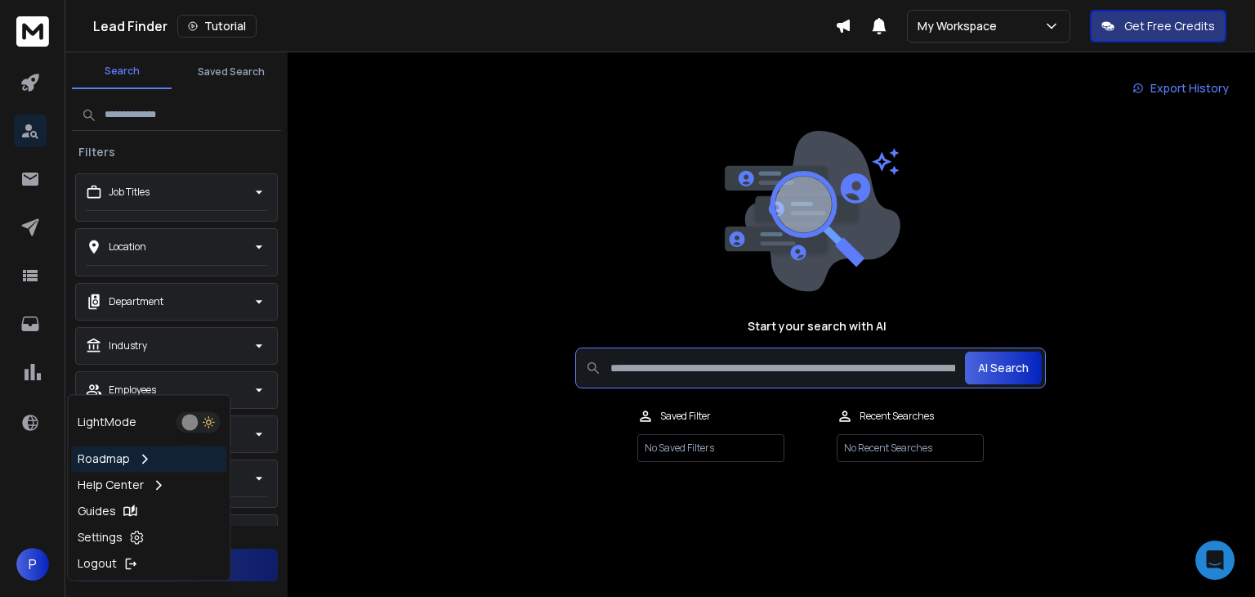
click at [196, 422] on button "button" at bounding box center [198, 421] width 44 height 21
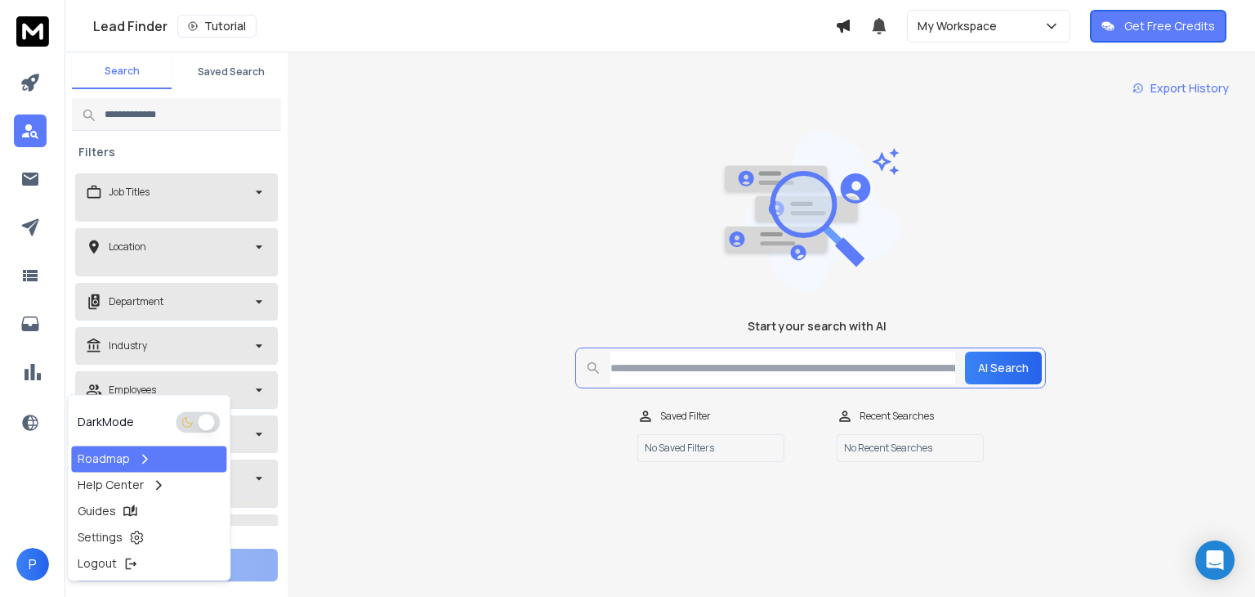
click at [196, 422] on button "button" at bounding box center [198, 421] width 44 height 21
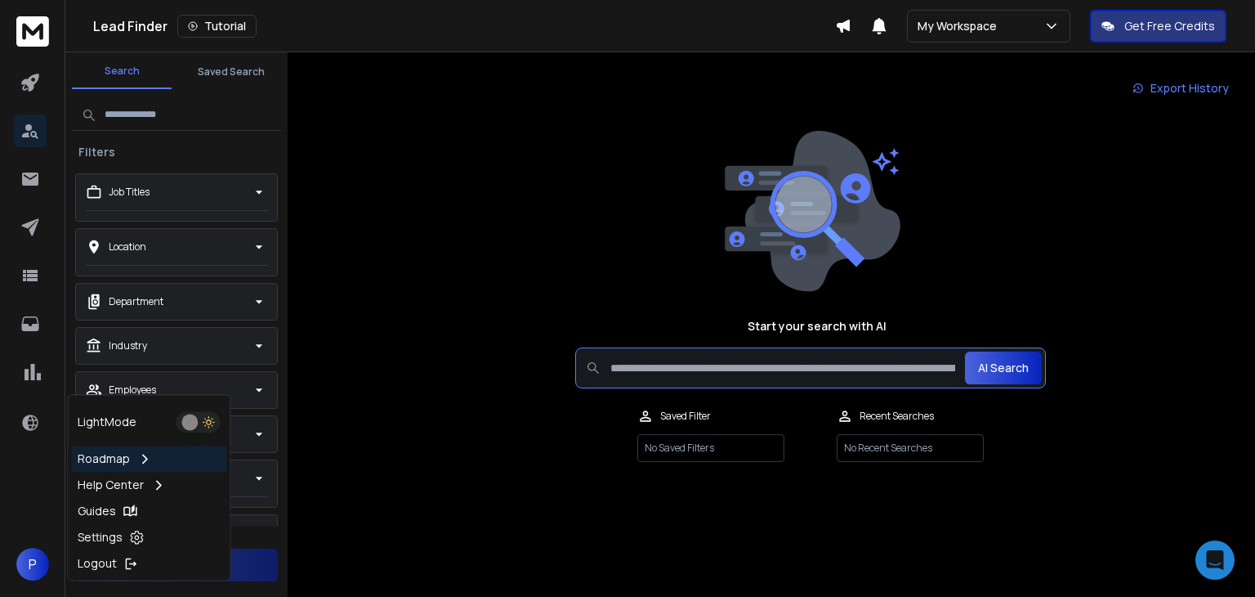
click at [196, 422] on button "button" at bounding box center [198, 421] width 44 height 21
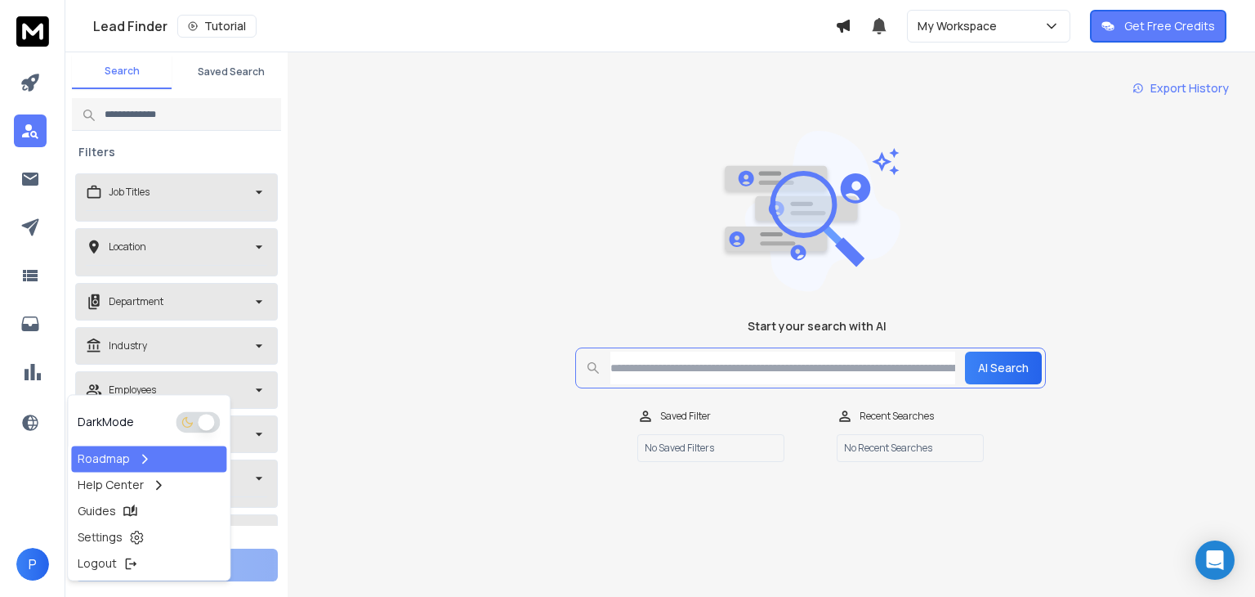
click at [196, 422] on button "button" at bounding box center [198, 421] width 44 height 21
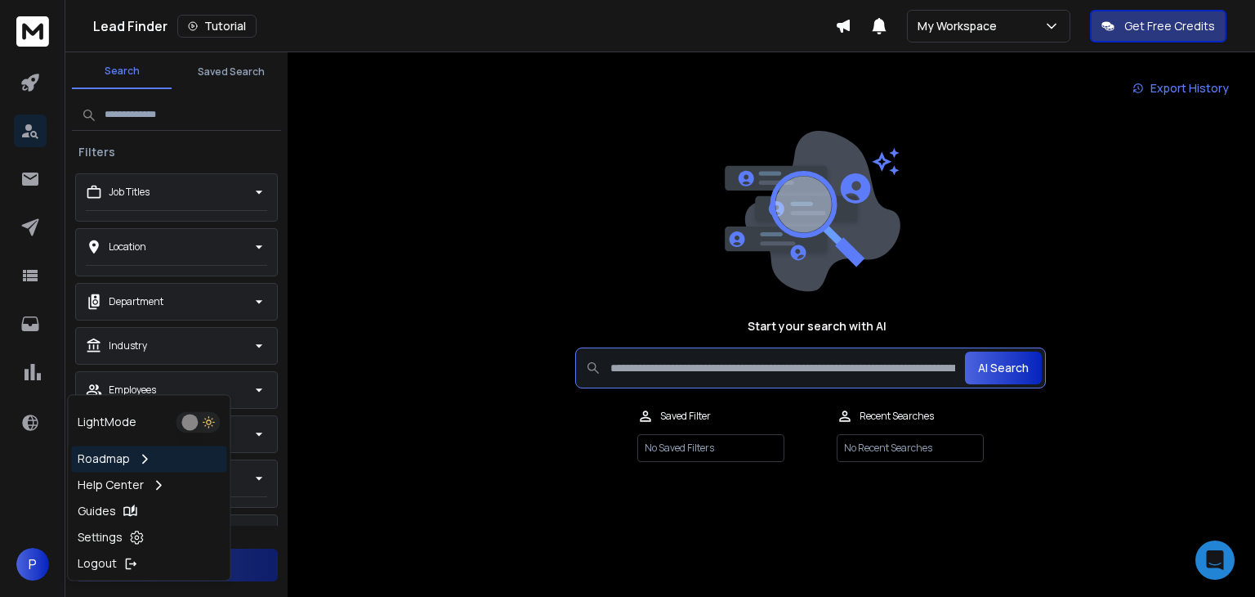
click at [196, 422] on button "button" at bounding box center [198, 421] width 44 height 21
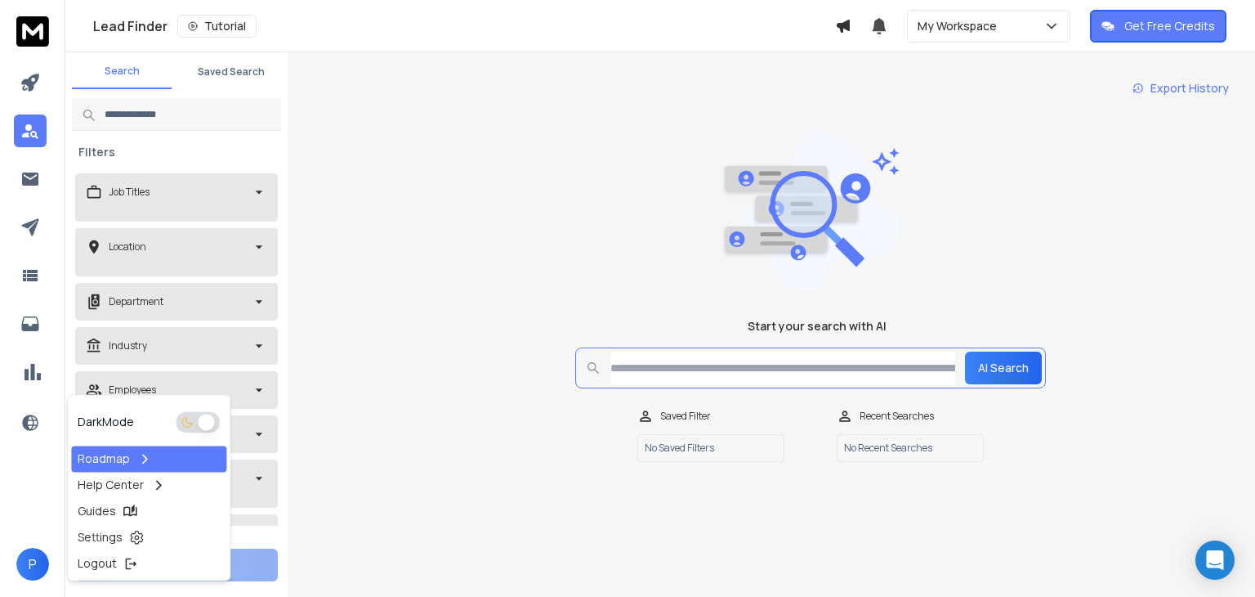
click at [196, 422] on button "button" at bounding box center [198, 421] width 44 height 21
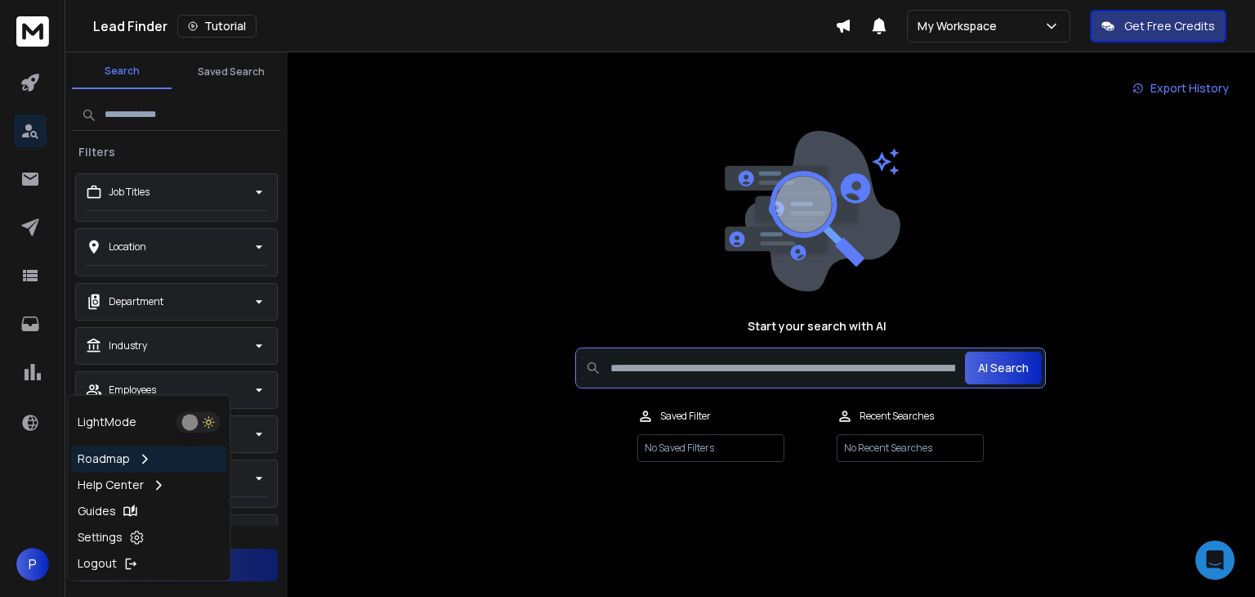
click at [196, 422] on button "button" at bounding box center [198, 421] width 44 height 21
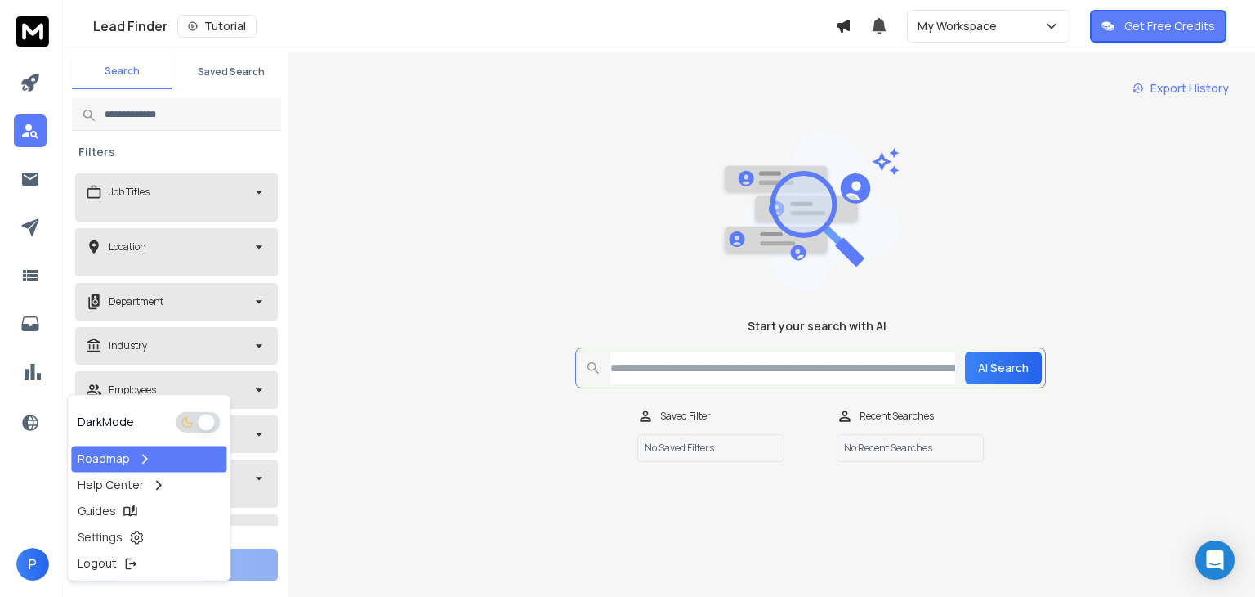
click at [196, 422] on button "button" at bounding box center [198, 421] width 44 height 21
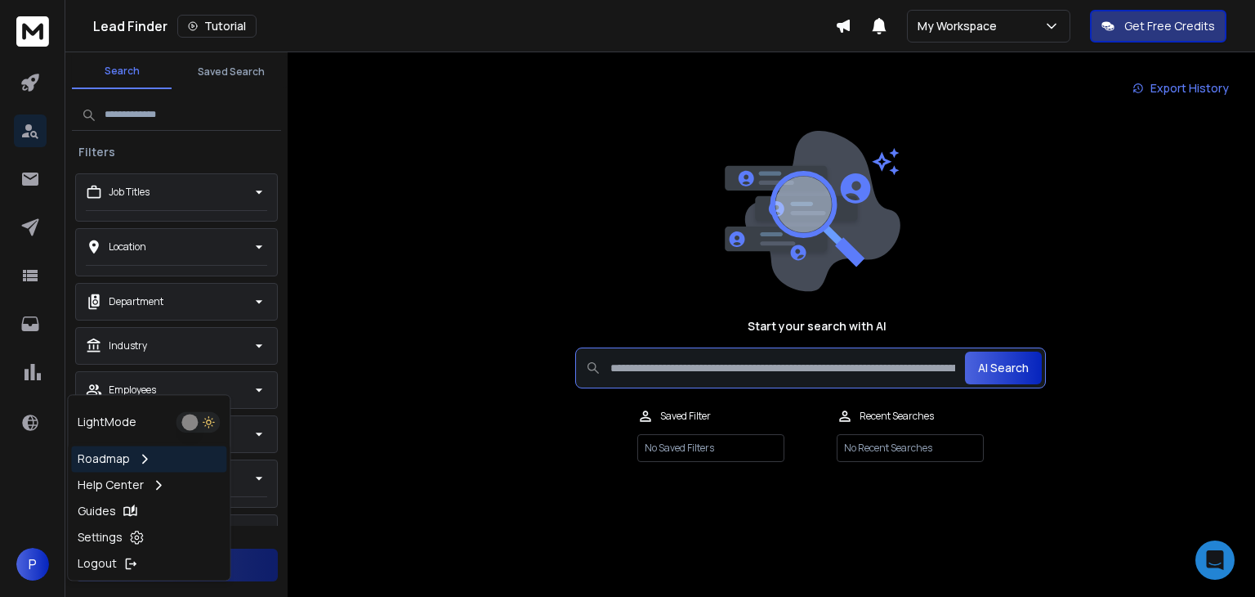
click at [196, 422] on button "button" at bounding box center [198, 421] width 44 height 21
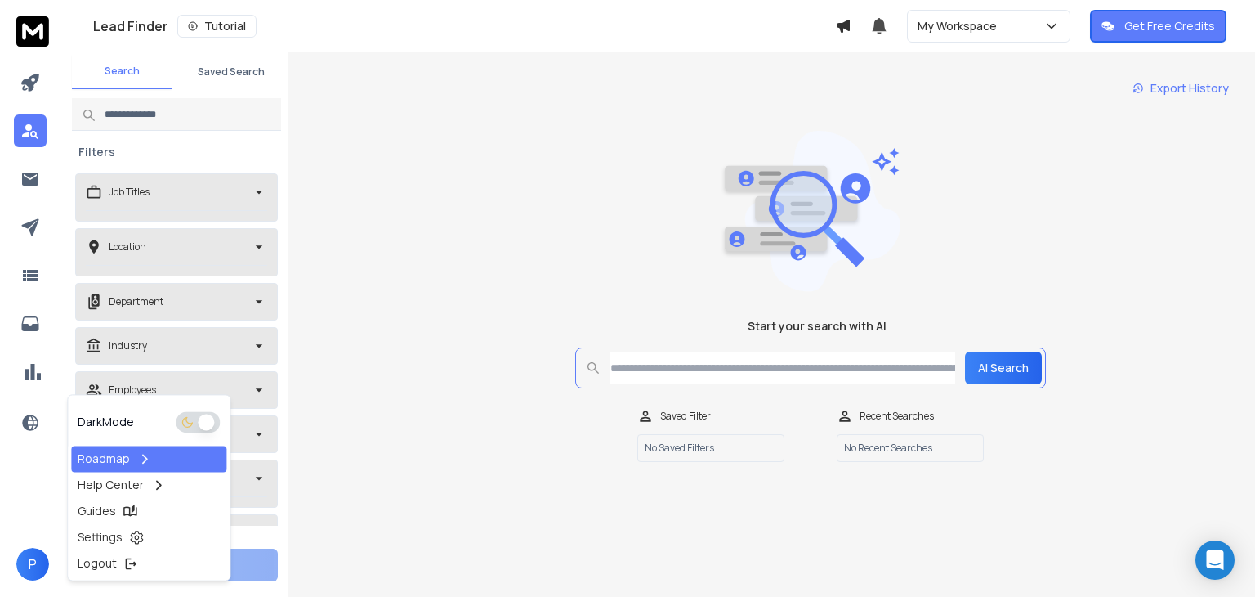
click at [196, 422] on button "button" at bounding box center [198, 421] width 44 height 21
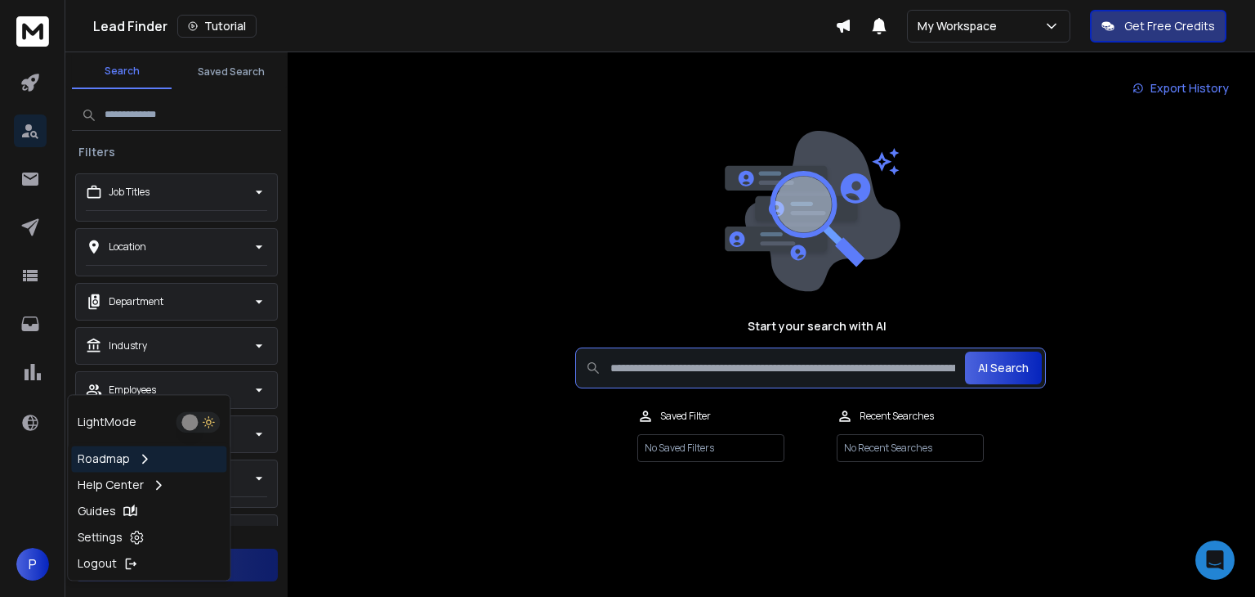
click at [196, 422] on button "button" at bounding box center [198, 421] width 44 height 21
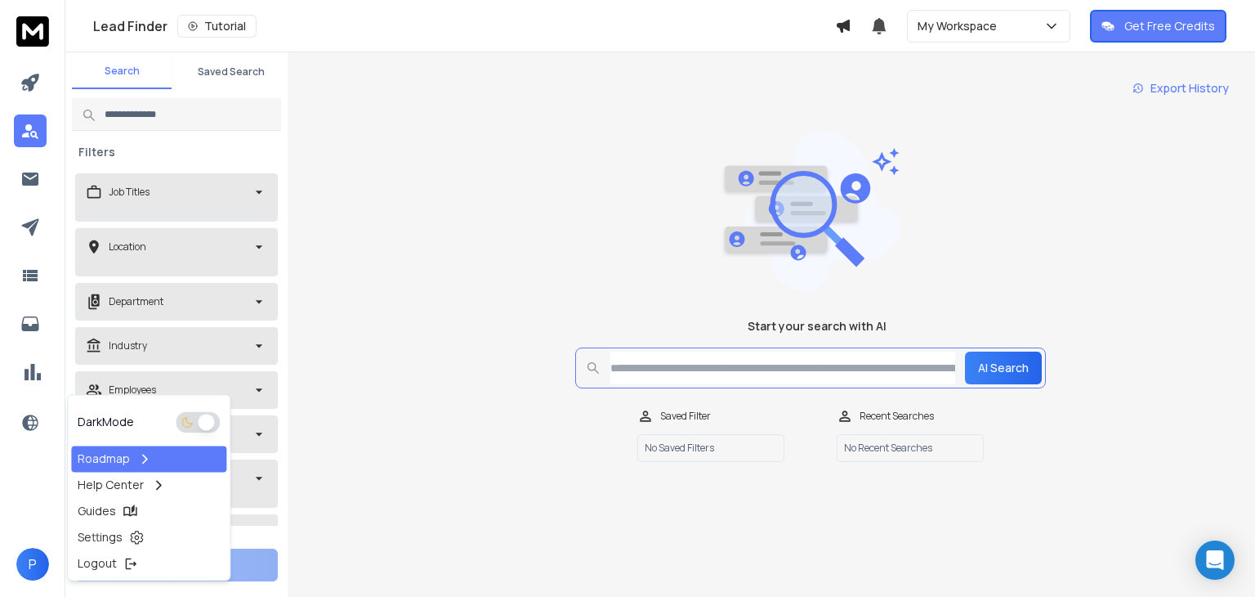
click at [196, 422] on button "button" at bounding box center [198, 421] width 44 height 21
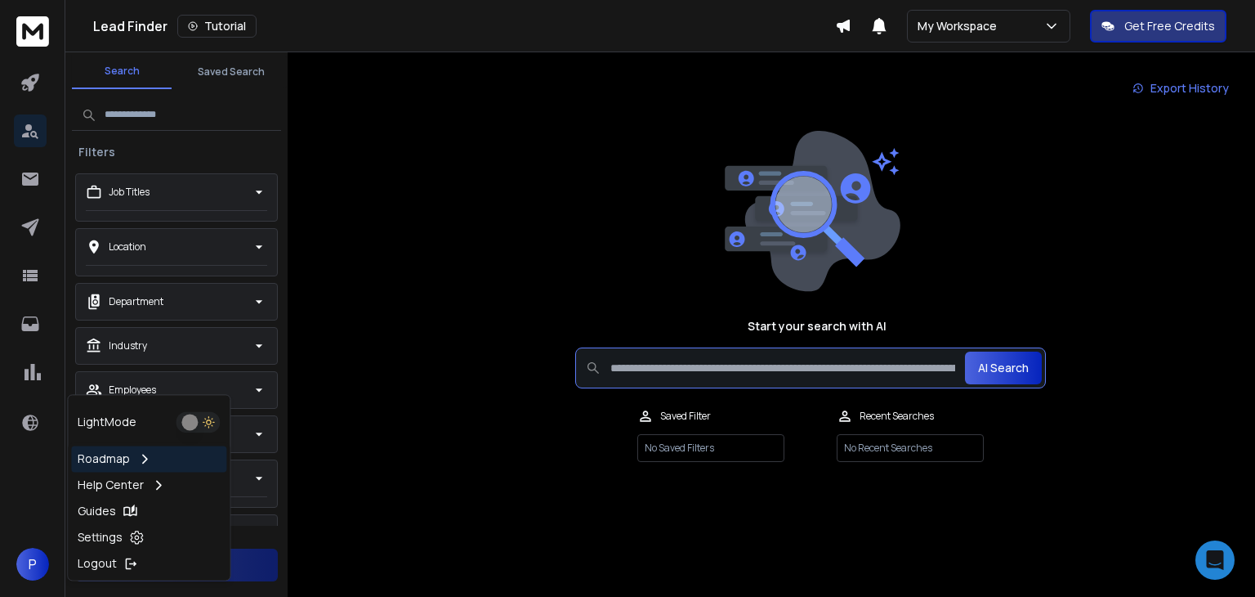
click at [196, 422] on button "button" at bounding box center [198, 421] width 44 height 21
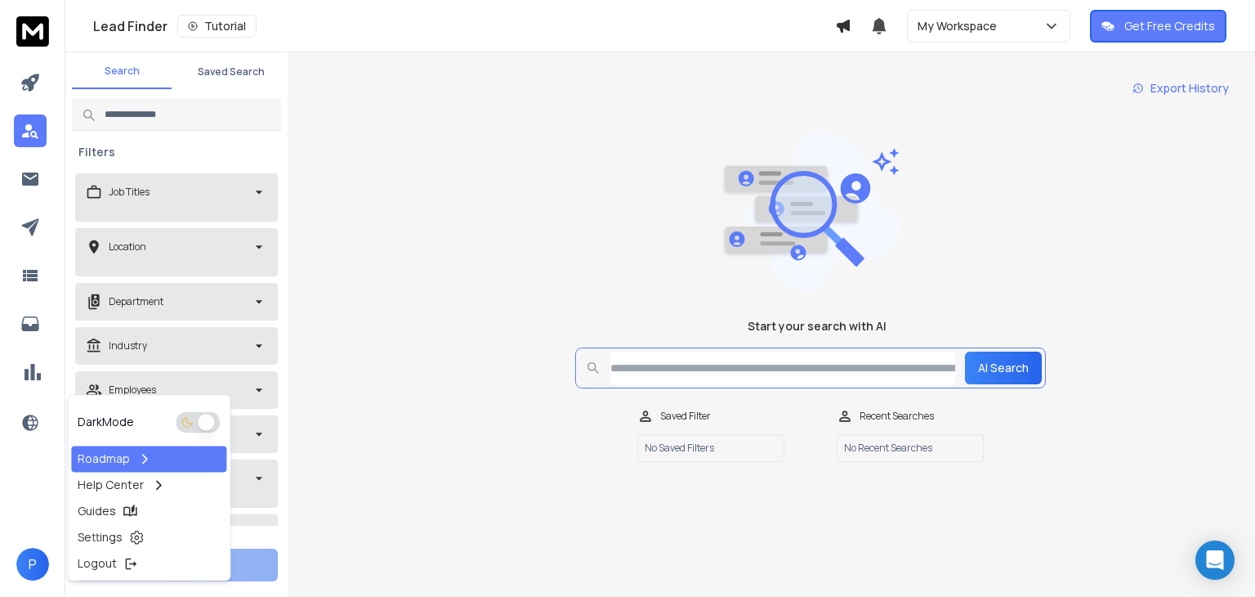
click at [196, 422] on button "button" at bounding box center [198, 421] width 44 height 21
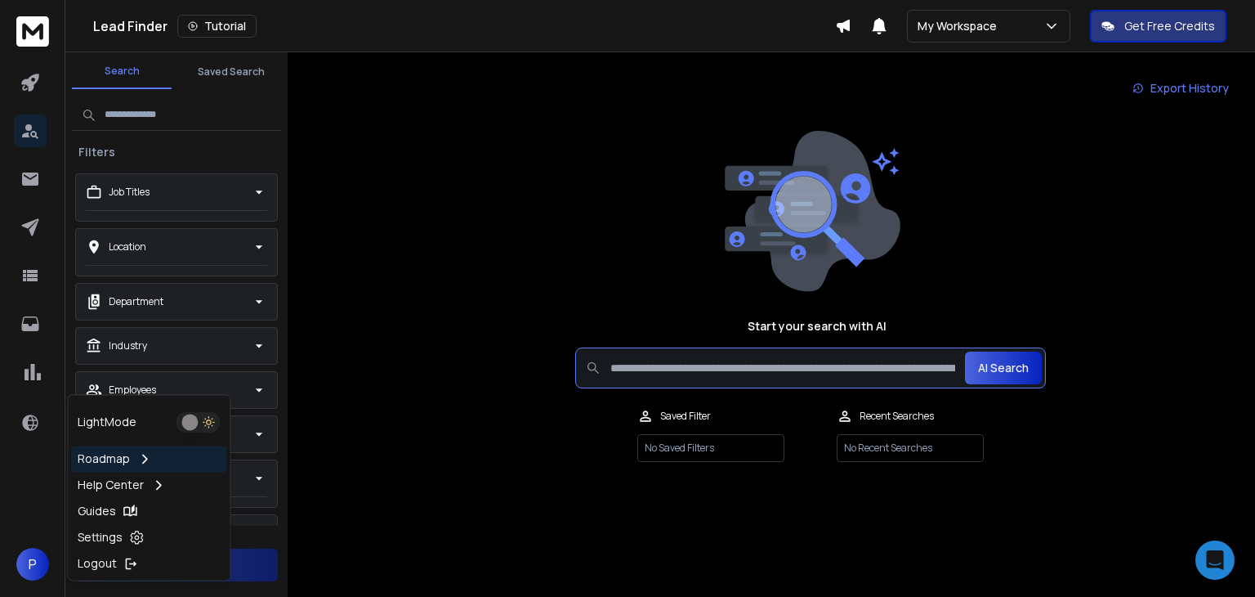
click at [196, 422] on button "button" at bounding box center [198, 421] width 44 height 21
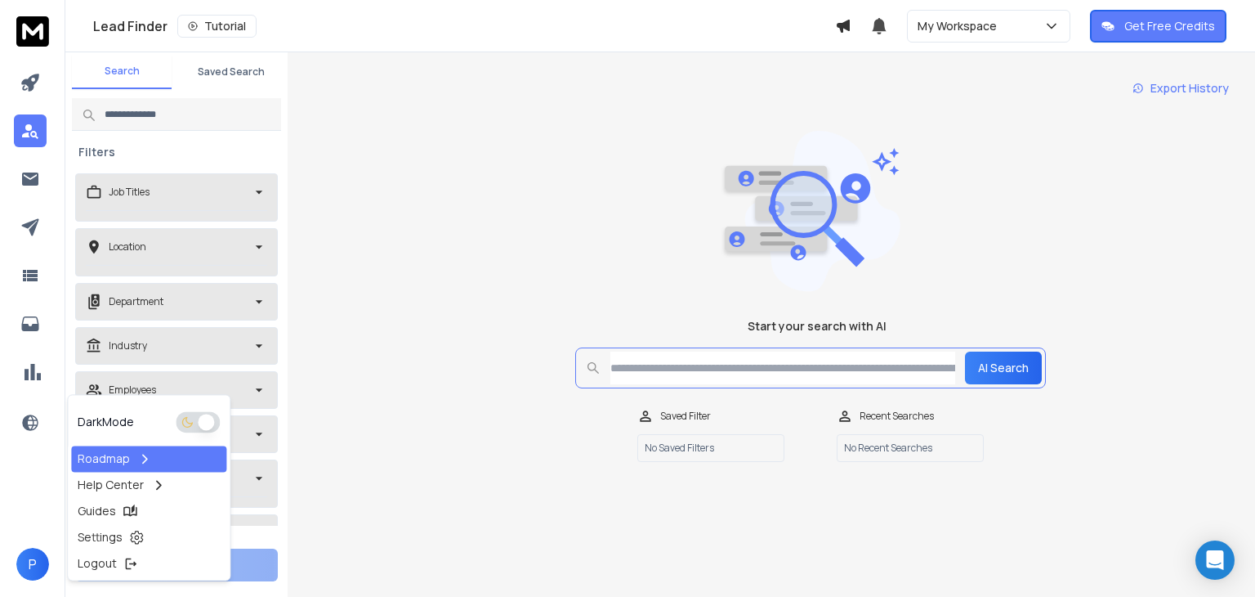
click at [196, 422] on button "button" at bounding box center [198, 421] width 44 height 21
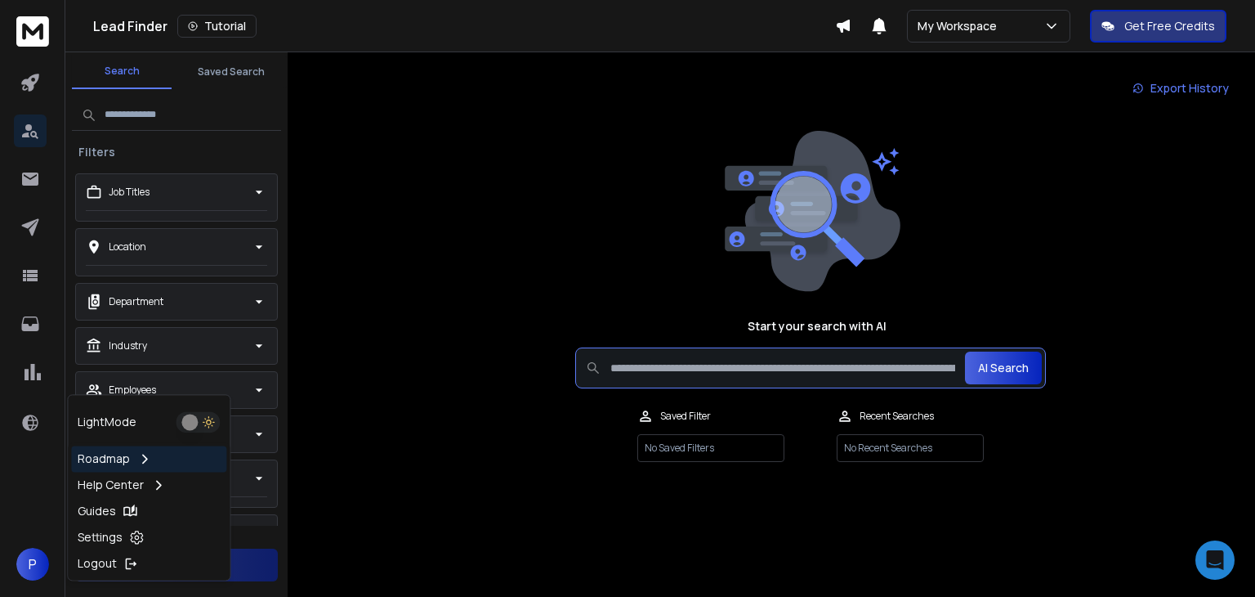
click at [196, 422] on button "button" at bounding box center [198, 421] width 44 height 21
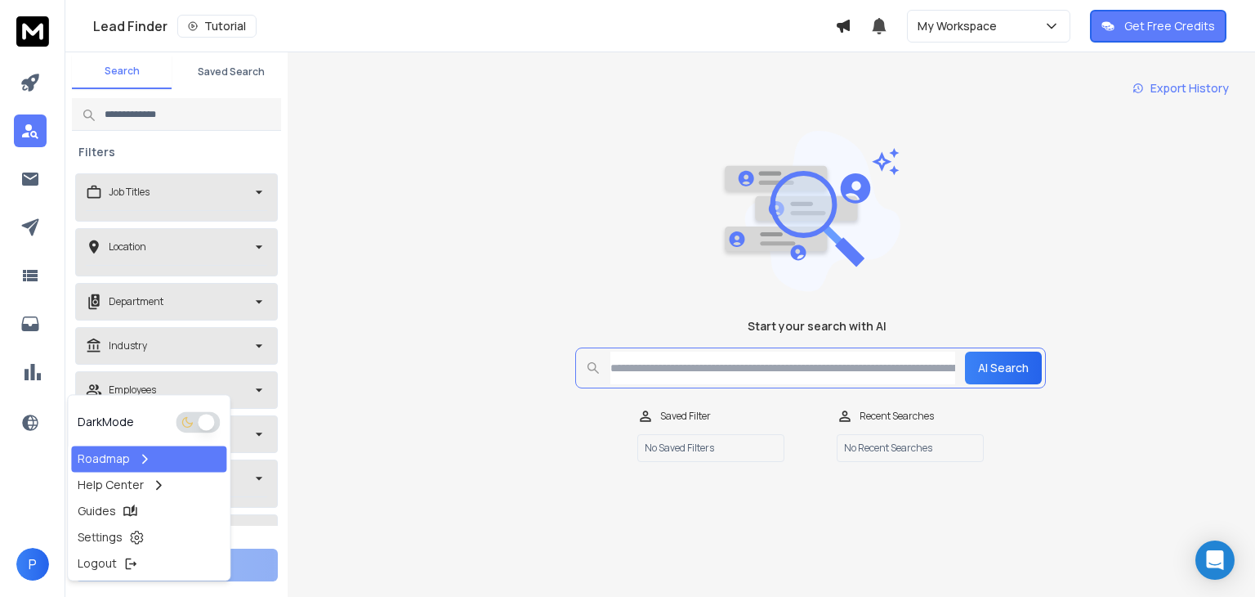
click at [196, 422] on button "button" at bounding box center [198, 421] width 44 height 21
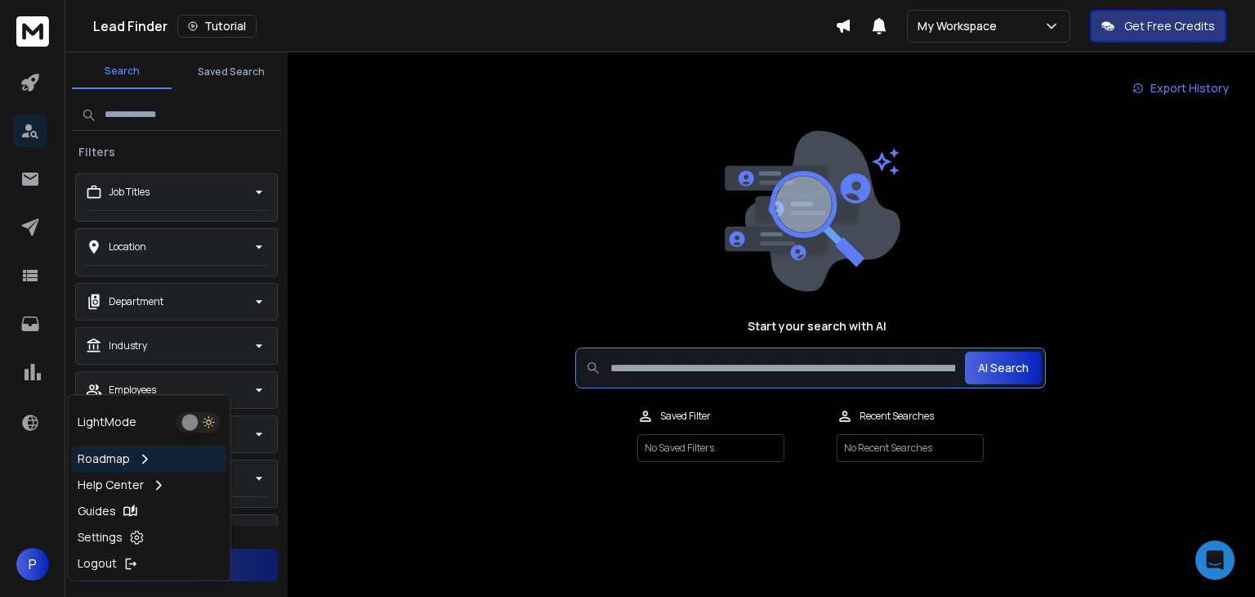
click at [196, 422] on button "button" at bounding box center [198, 421] width 44 height 21
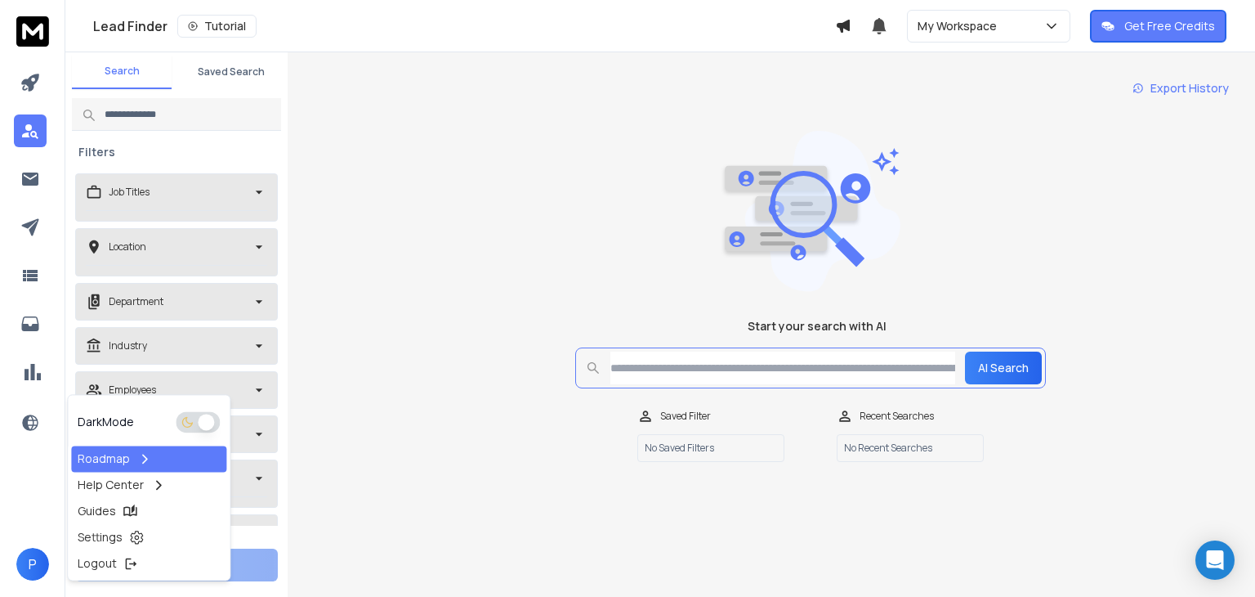
click at [33, 459] on div "P" at bounding box center [32, 298] width 65 height 597
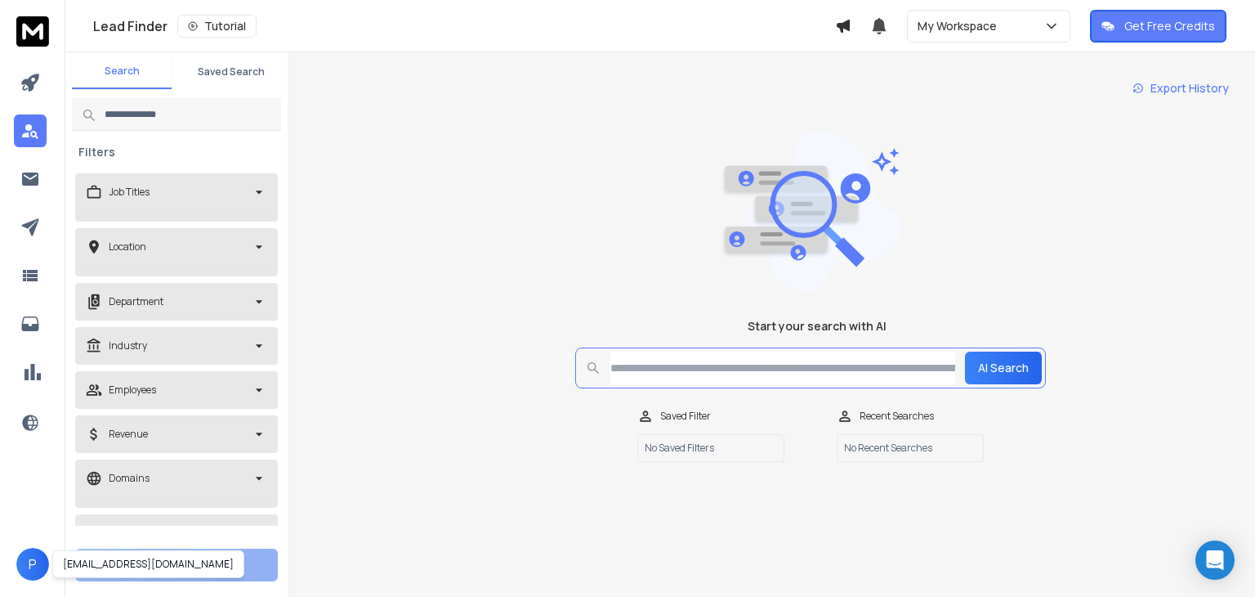
click at [29, 566] on span "P" at bounding box center [32, 563] width 33 height 33
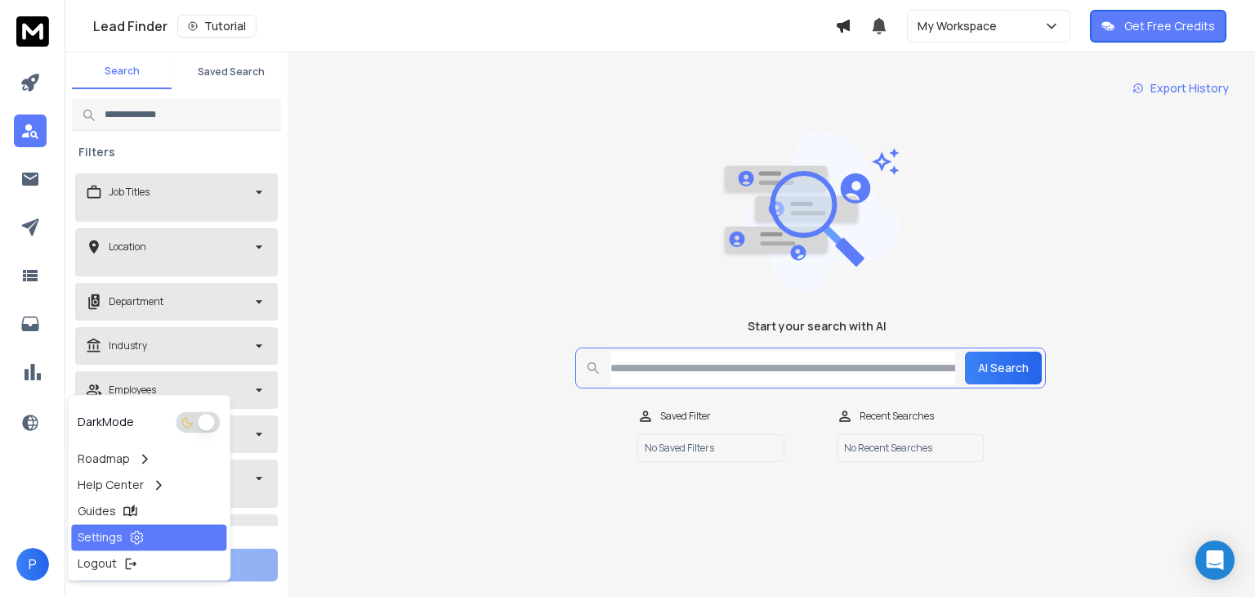
click at [129, 536] on icon at bounding box center [136, 537] width 15 height 15
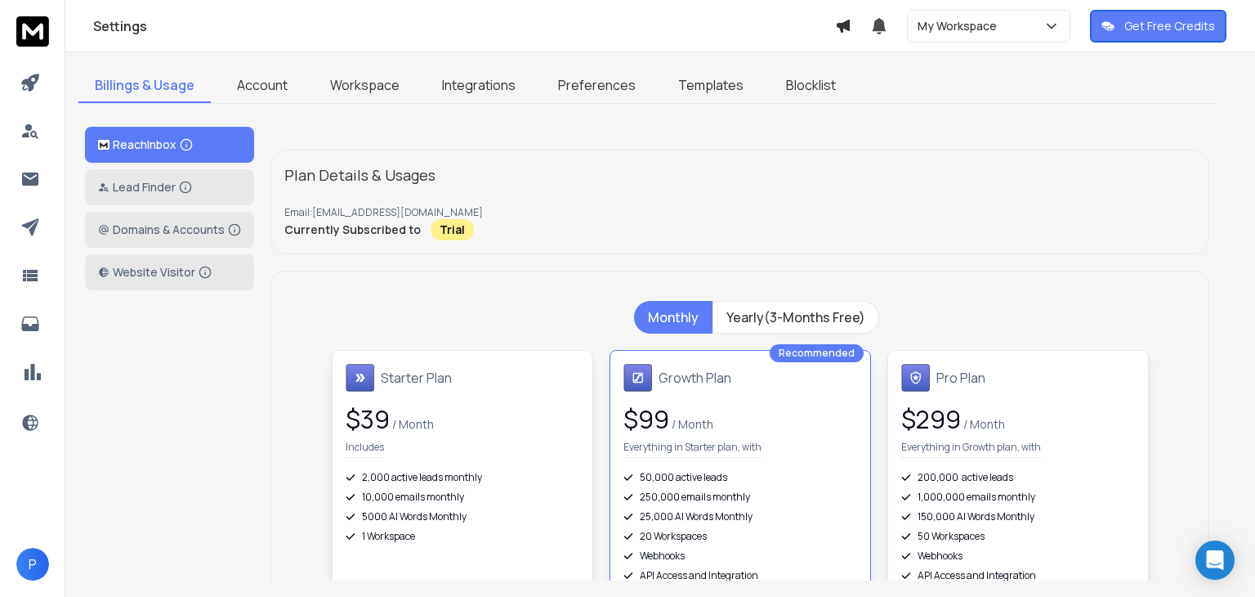
click at [200, 435] on div "ReachInbox Lead Finder Domains & Accounts Website Visitor Plan Details & Usages…" at bounding box center [647, 347] width 1124 height 440
click at [248, 89] on link "Account" at bounding box center [262, 86] width 83 height 34
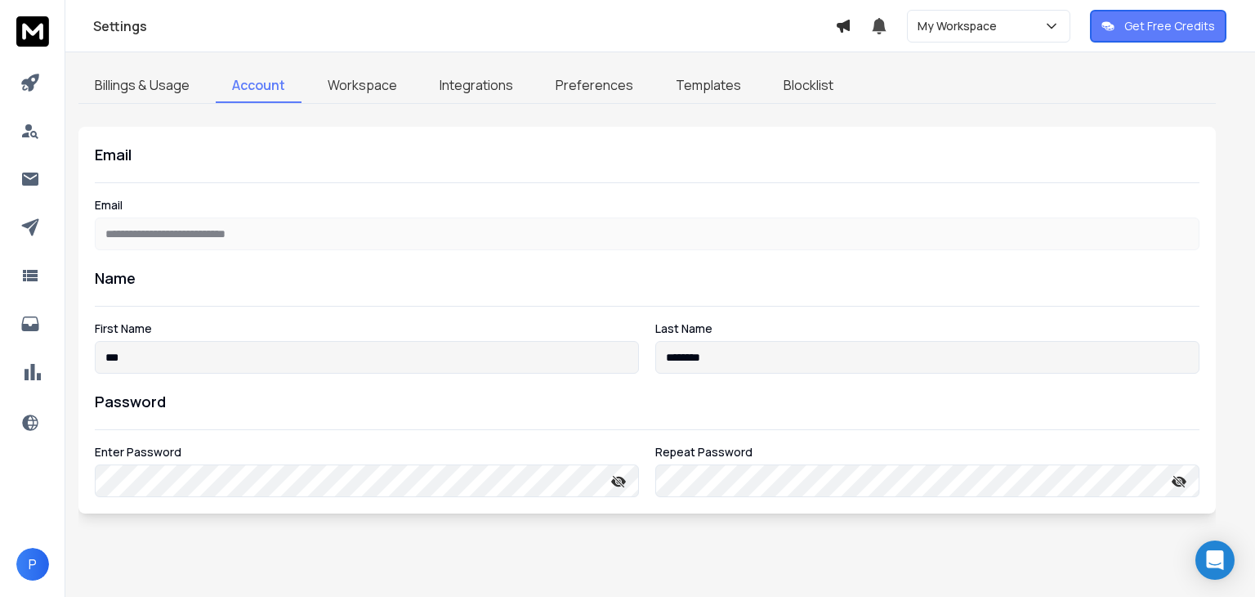
click at [343, 92] on link "Workspace" at bounding box center [362, 86] width 102 height 34
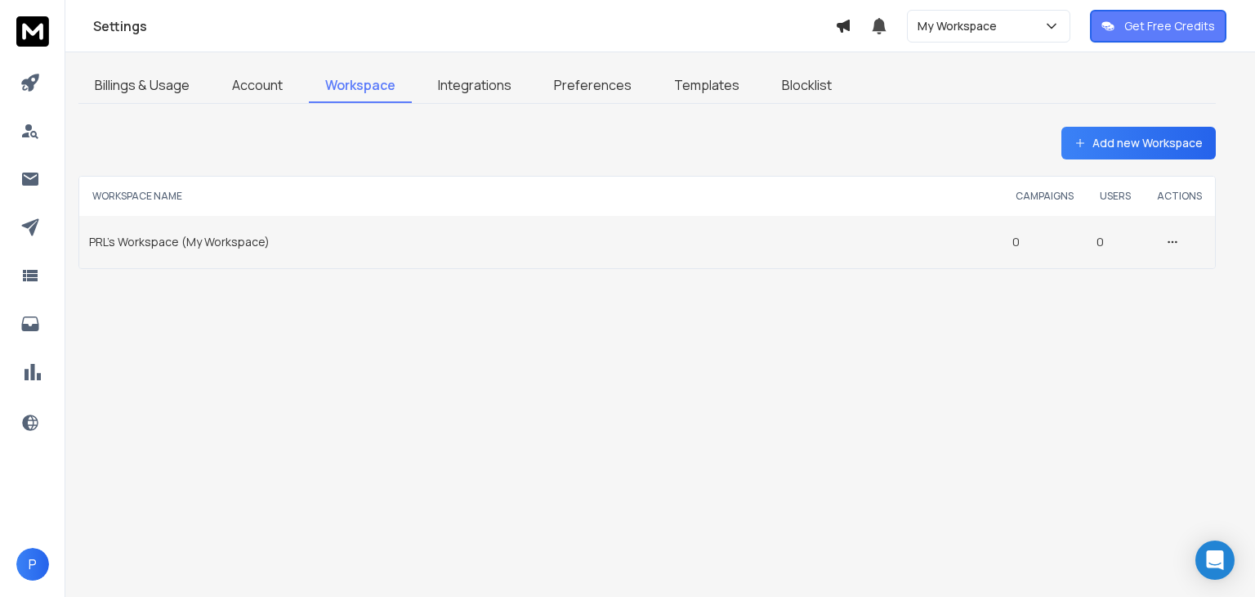
click at [461, 98] on link "Integrations" at bounding box center [475, 86] width 106 height 34
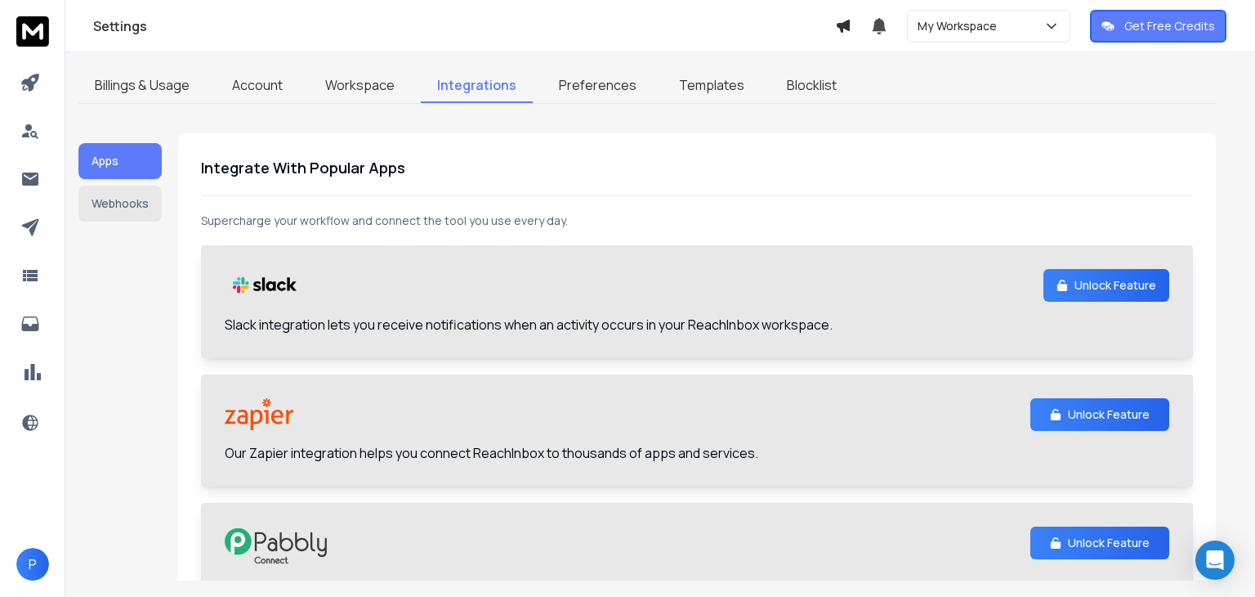
click at [587, 96] on link "Preferences" at bounding box center [598, 86] width 110 height 34
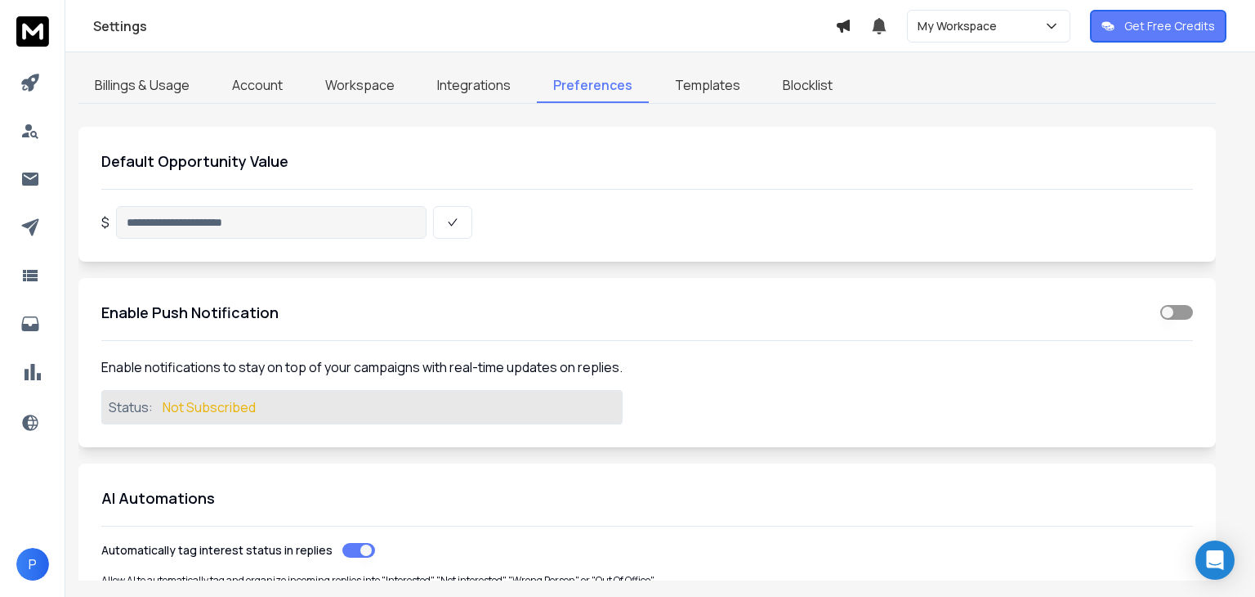
click at [686, 90] on link "Templates" at bounding box center [708, 86] width 98 height 34
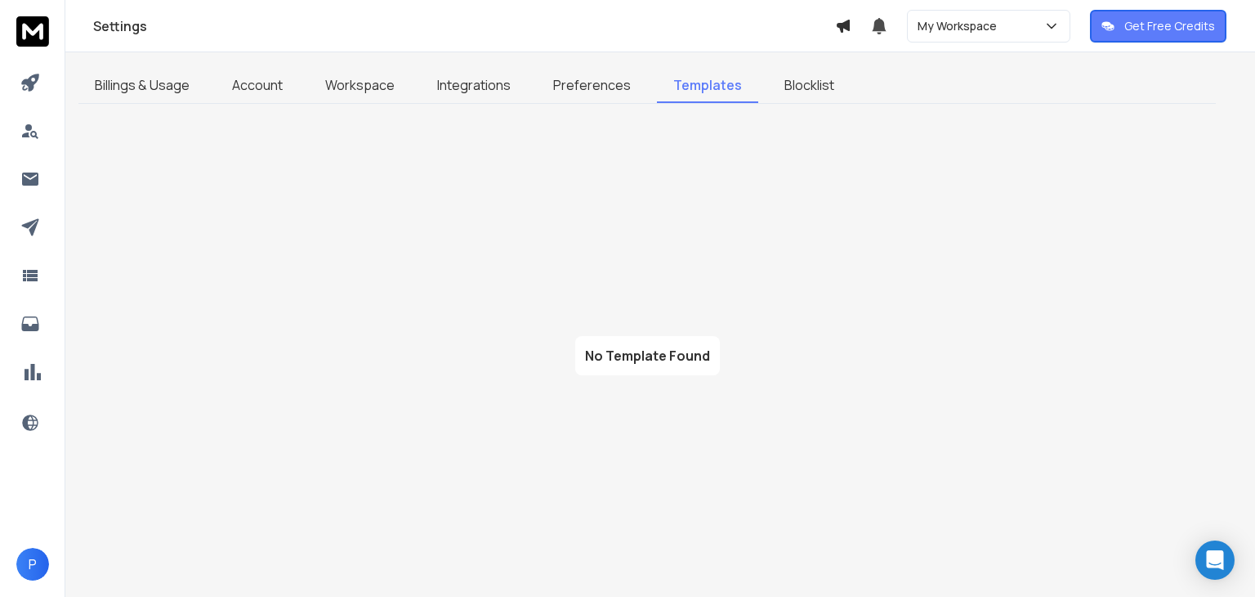
click at [798, 100] on link "Blocklist" at bounding box center [809, 86] width 83 height 34
click at [680, 92] on link "Templates" at bounding box center [706, 86] width 98 height 34
click at [619, 92] on link "Preferences" at bounding box center [592, 86] width 110 height 34
click at [483, 92] on link "Integrations" at bounding box center [474, 86] width 106 height 34
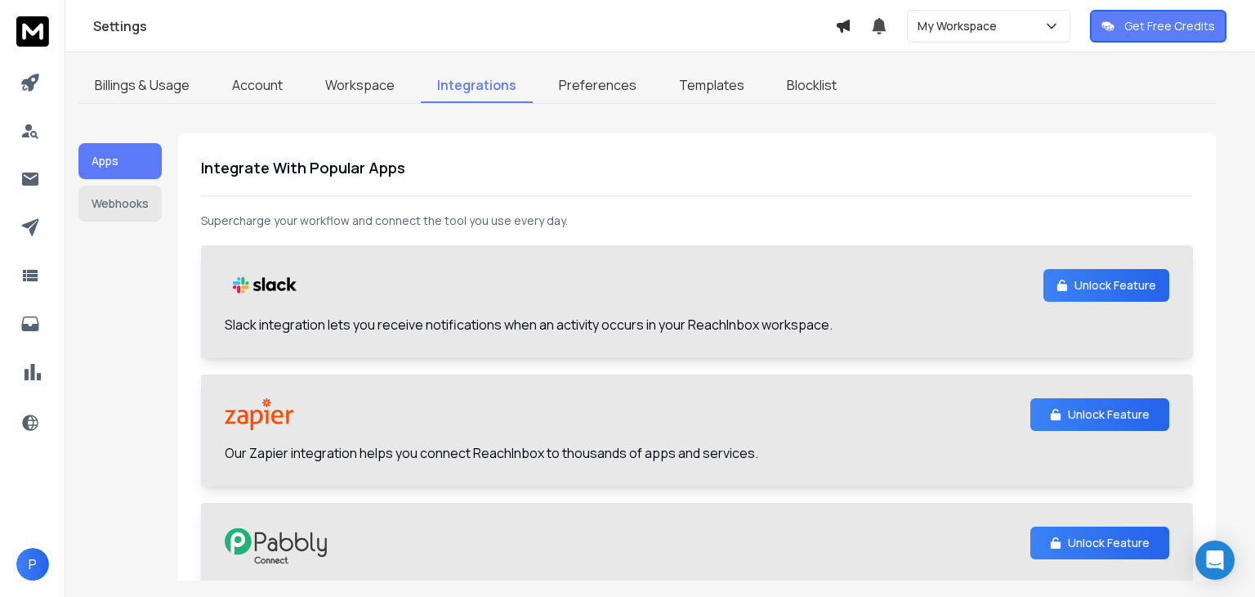
click at [139, 286] on div "Apps Webhooks Integrate With Popular Apps Supercharge your workflow and connect…" at bounding box center [646, 531] width 1137 height 809
click at [718, 211] on div "Integrate With Popular Apps Supercharge your workflow and connect the tool you …" at bounding box center [697, 534] width 992 height 757
click at [352, 96] on link "Workspace" at bounding box center [360, 86] width 102 height 34
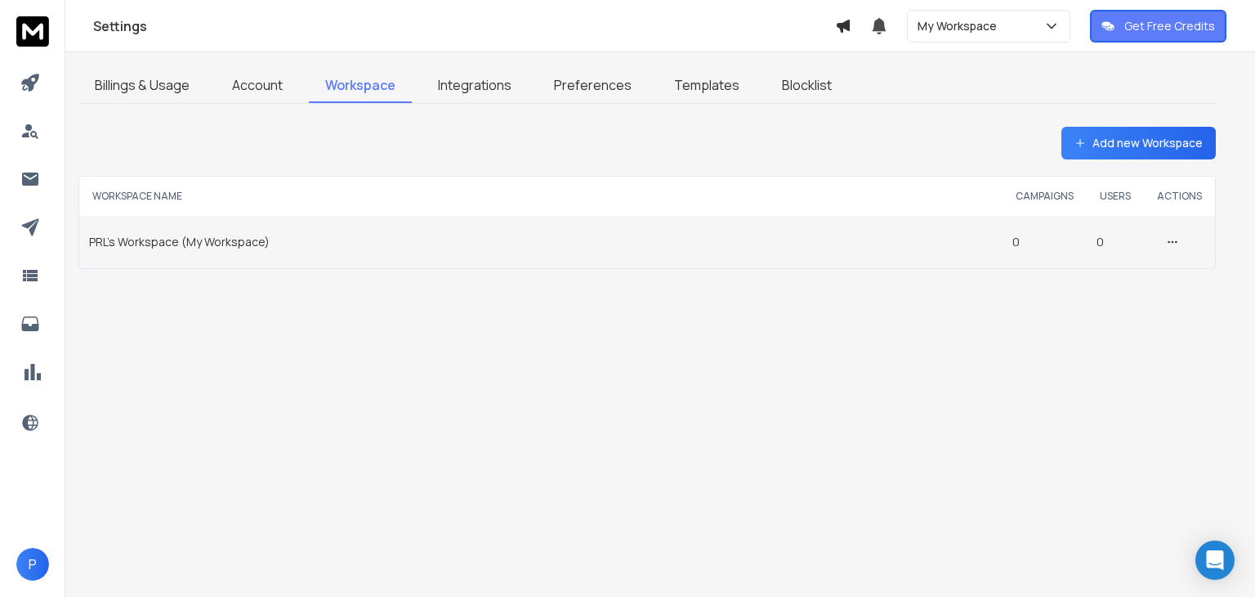
click at [288, 99] on link "Account" at bounding box center [257, 86] width 83 height 34
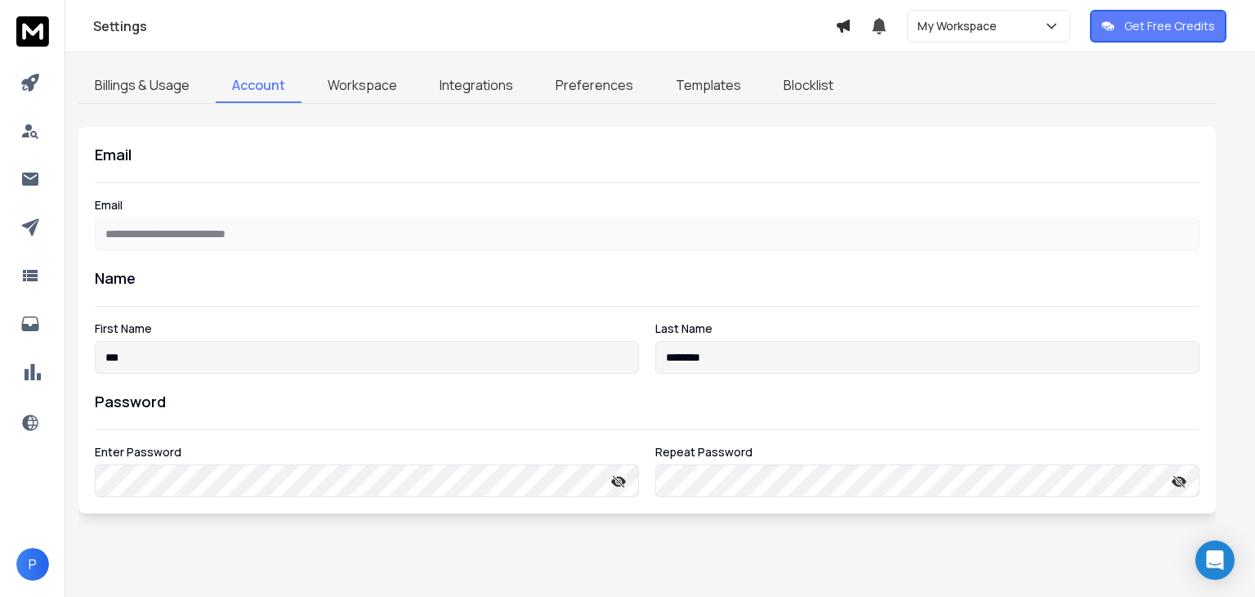
click at [156, 96] on link "Billings & Usage" at bounding box center [141, 86] width 127 height 34
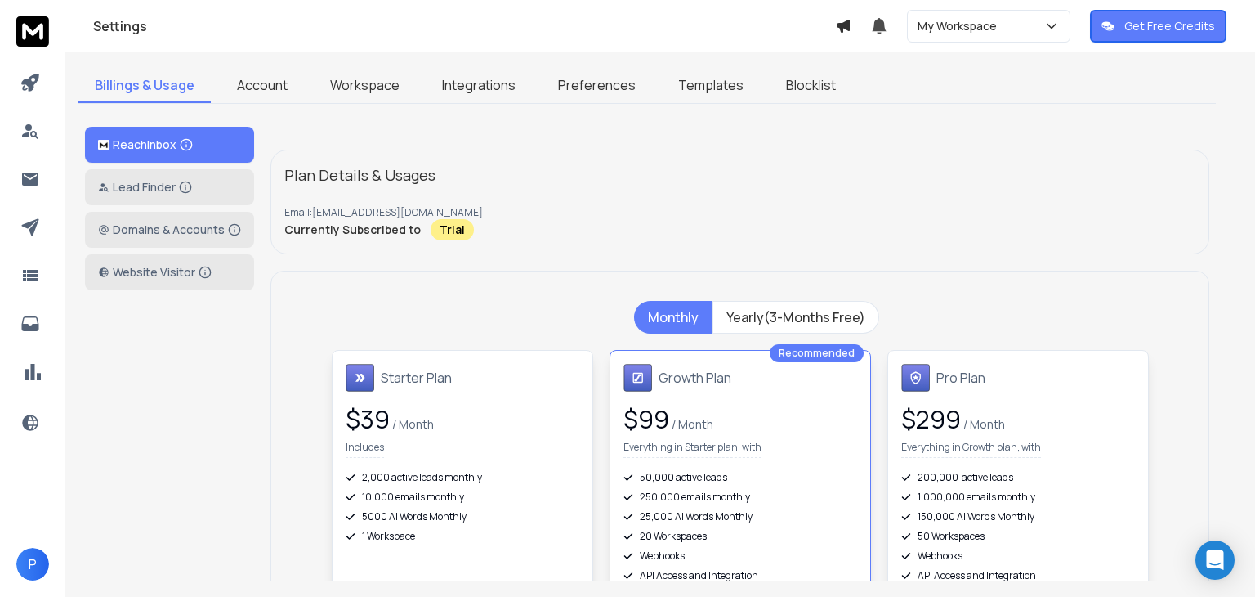
click at [212, 519] on div "ReachInbox Lead Finder Domains & Accounts Website Visitor Plan Details & Usages…" at bounding box center [647, 347] width 1124 height 440
